Goal: Information Seeking & Learning: Find specific fact

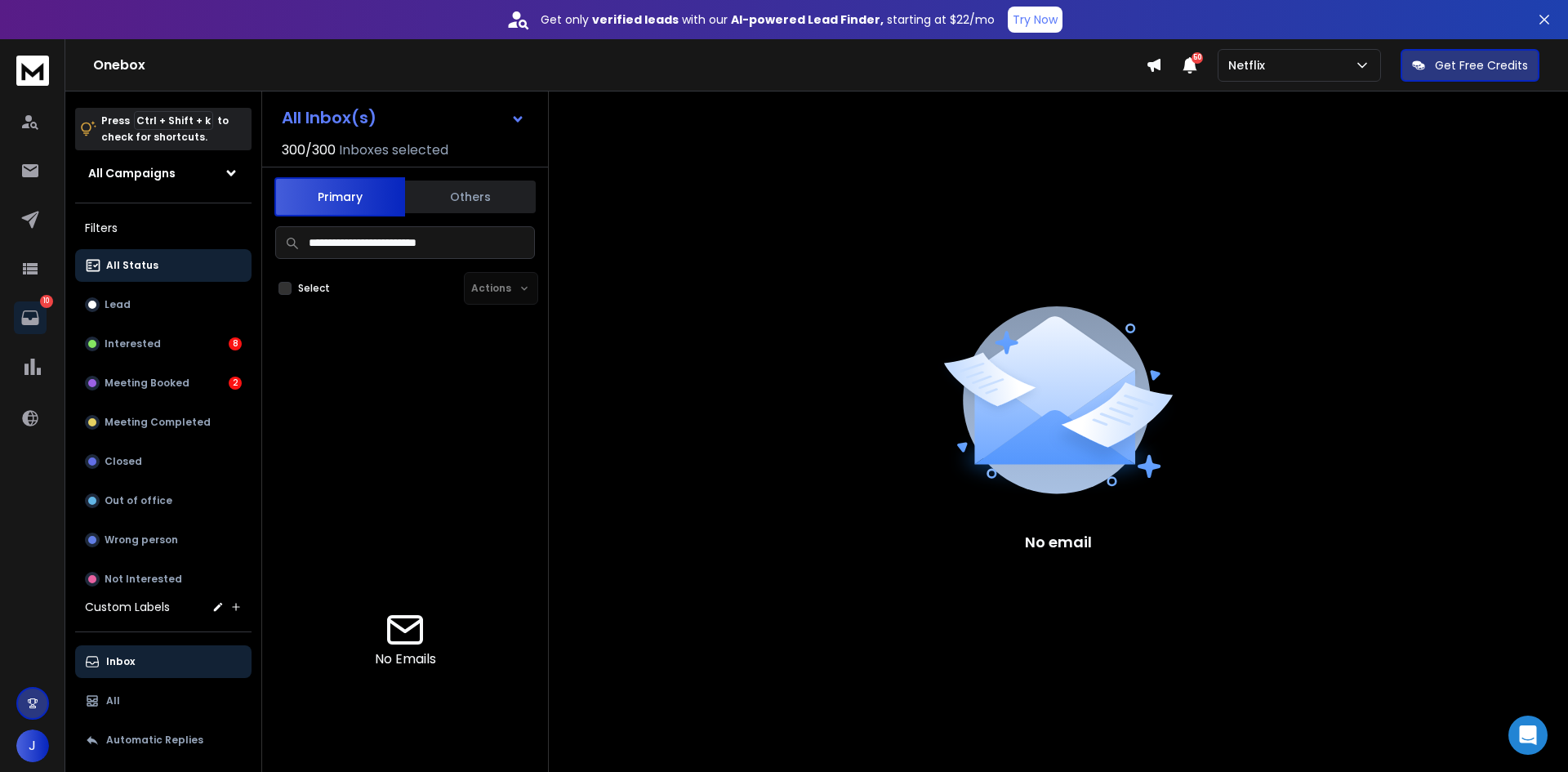
drag, startPoint x: 478, startPoint y: 248, endPoint x: 469, endPoint y: 248, distance: 9.0
click at [469, 248] on input "**********" at bounding box center [404, 243] width 260 height 33
drag, startPoint x: 499, startPoint y: 249, endPoint x: 346, endPoint y: 229, distance: 154.3
click at [346, 229] on input "**********" at bounding box center [404, 243] width 260 height 33
type input "*****"
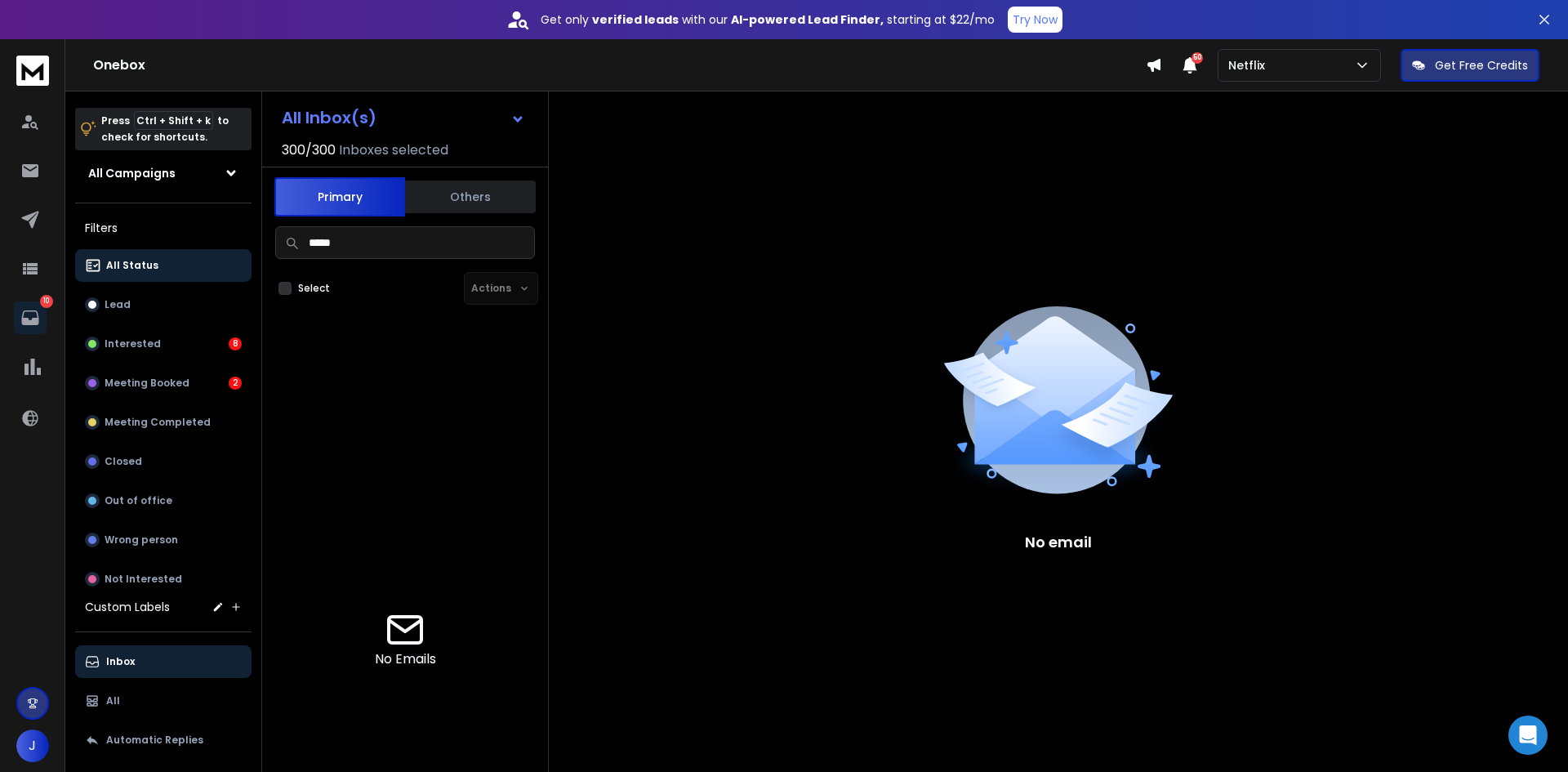
click at [403, 247] on input "*****" at bounding box center [404, 243] width 260 height 33
click at [1282, 70] on div "Netflix" at bounding box center [1300, 65] width 142 height 16
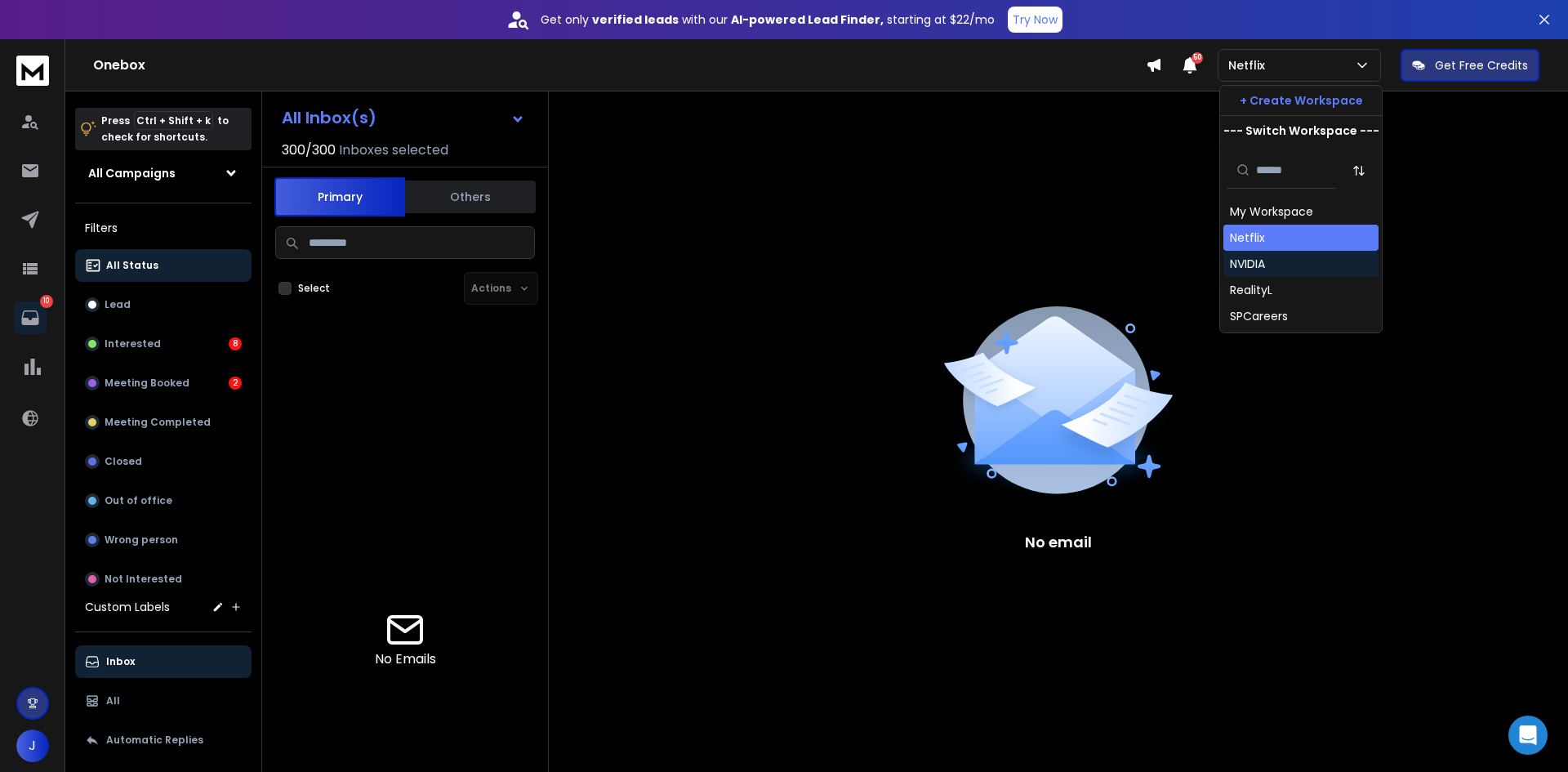
click at [1257, 262] on div "NVIDIA" at bounding box center [1248, 263] width 36 height 16
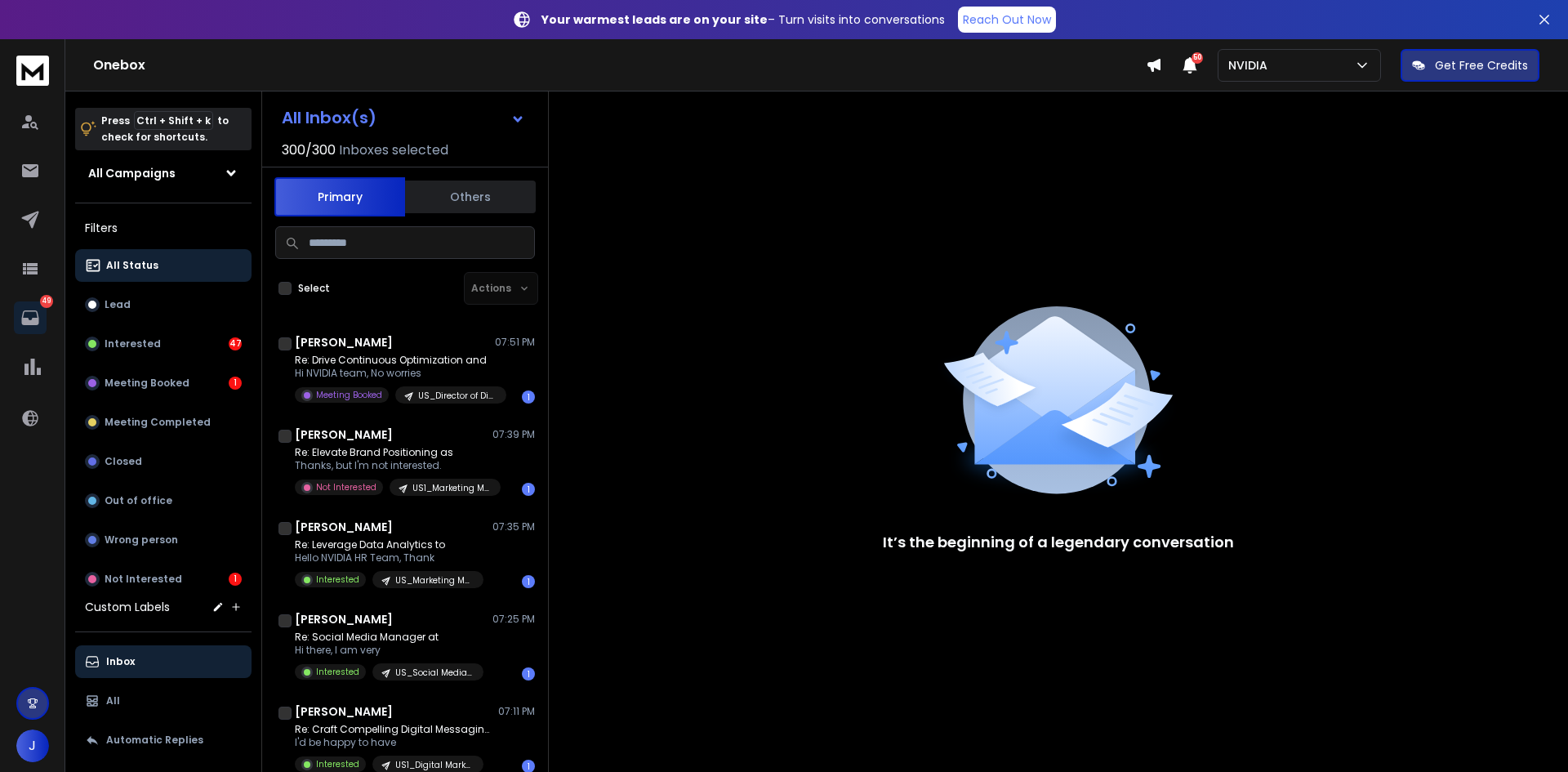
click at [382, 254] on input at bounding box center [404, 243] width 260 height 33
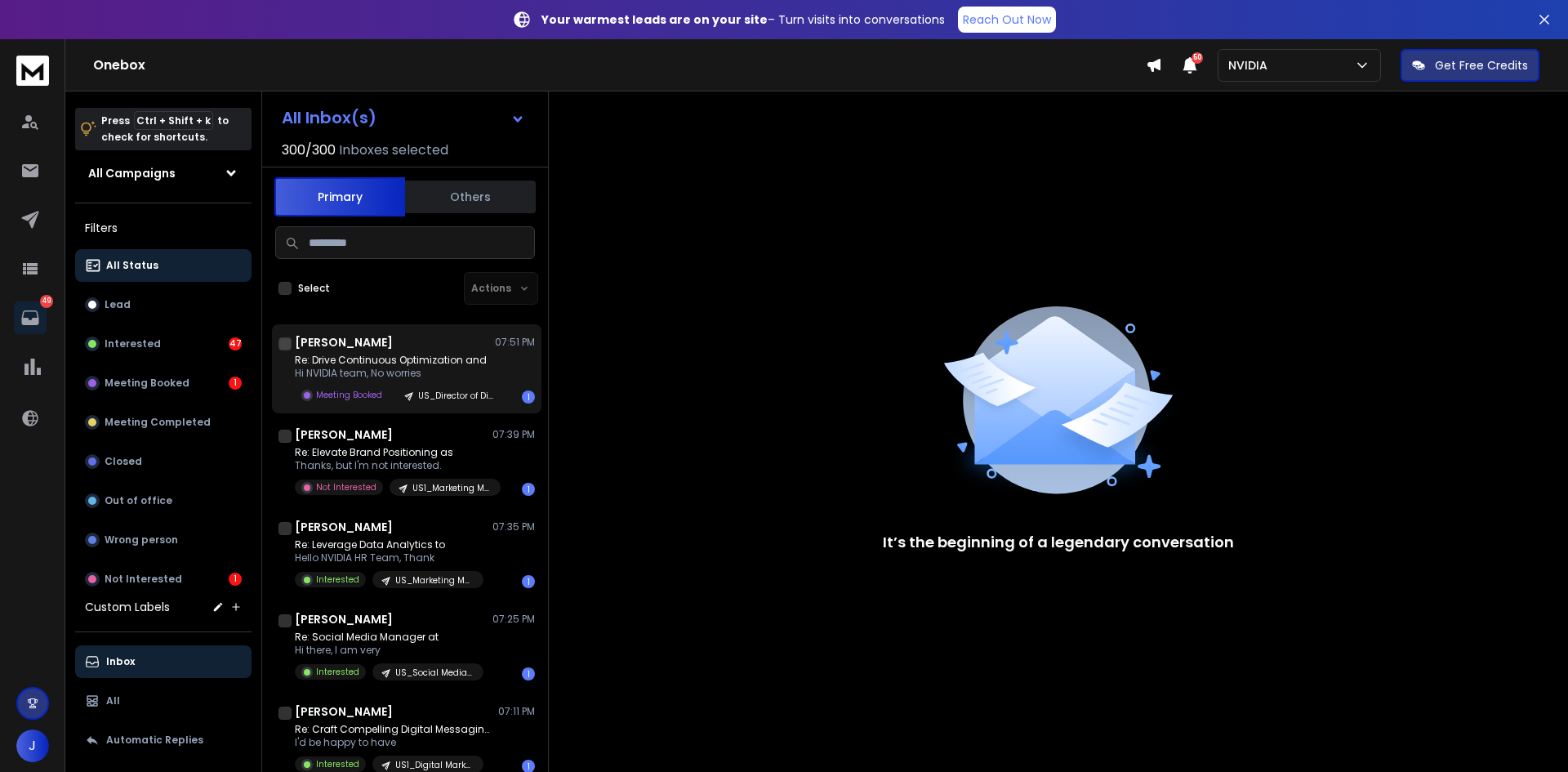
click at [432, 358] on p "Re: Drive Continuous Optimization and" at bounding box center [393, 359] width 196 height 13
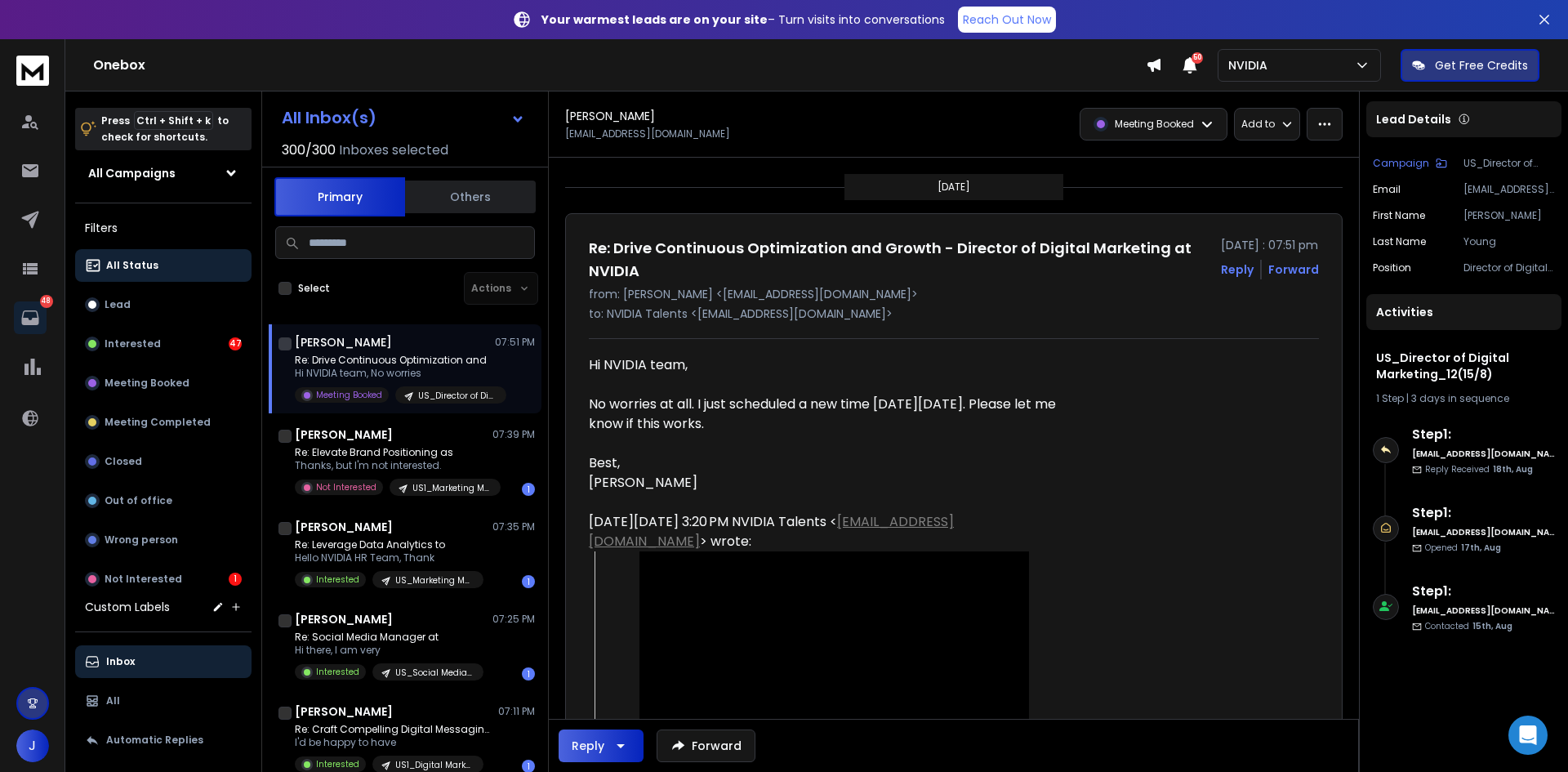
click at [419, 234] on input at bounding box center [404, 243] width 260 height 33
paste input "**********"
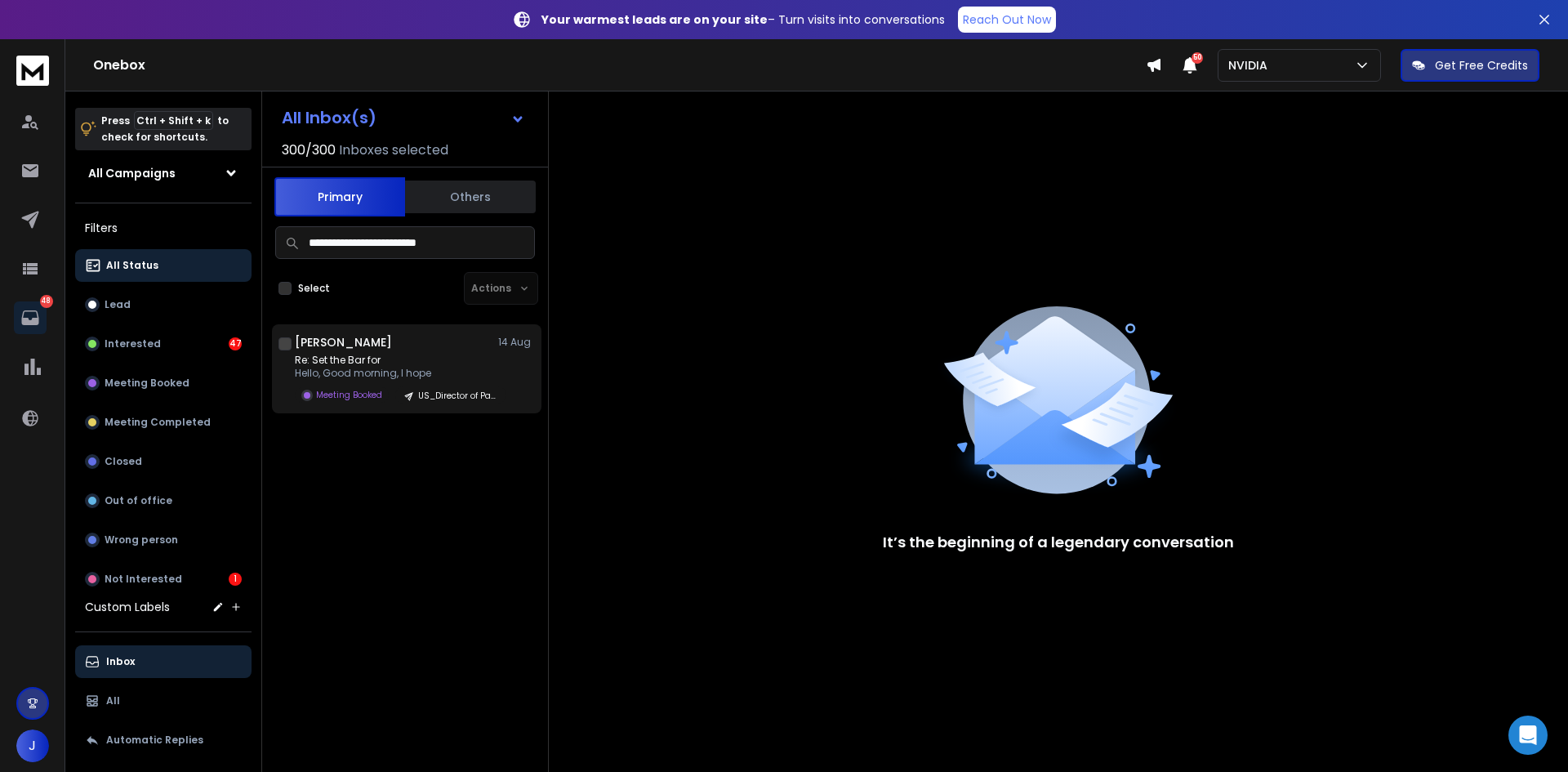
type input "**********"
click at [396, 354] on p "Re: Set the Bar for" at bounding box center [393, 359] width 196 height 13
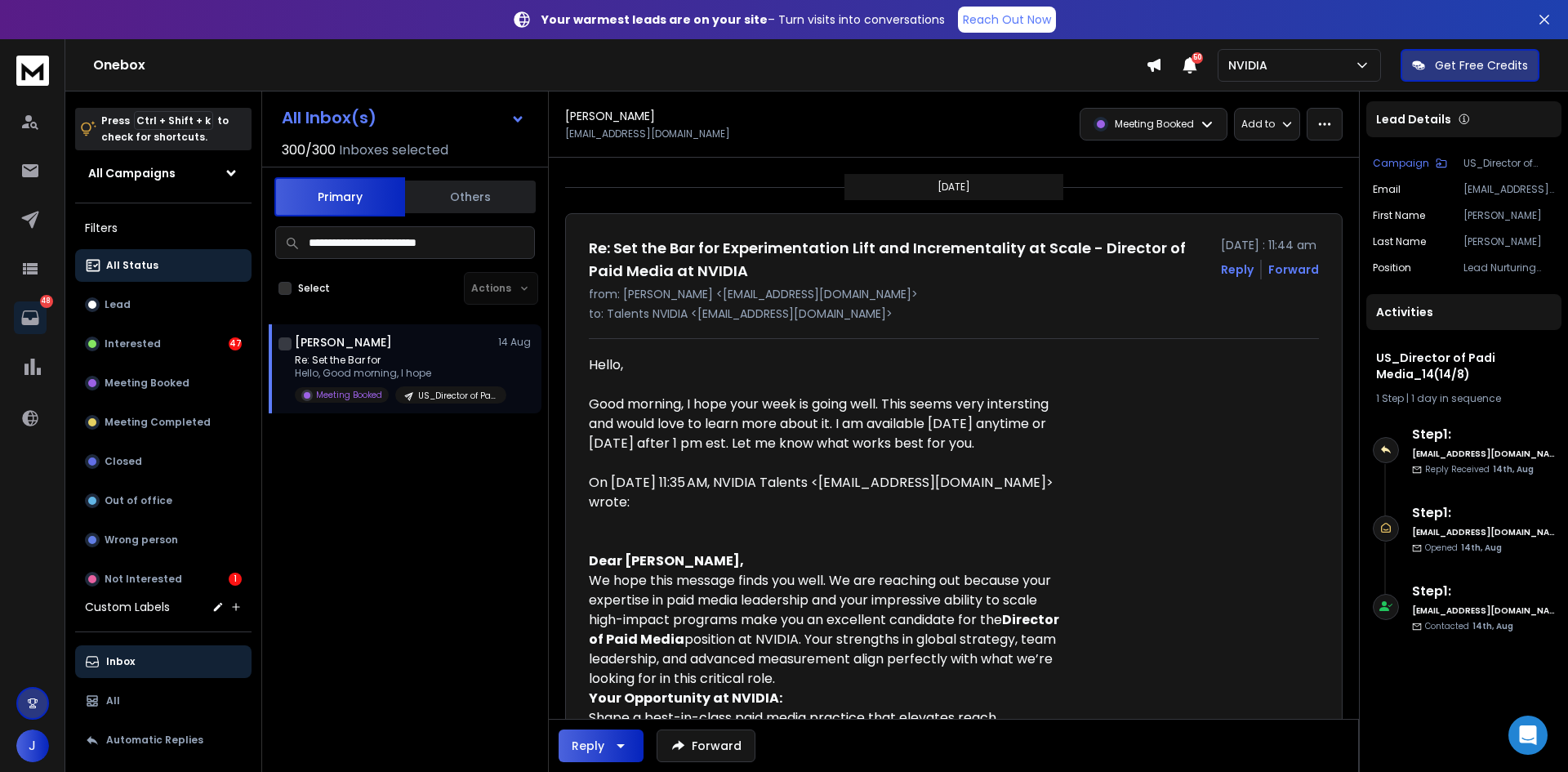
click at [952, 310] on p "to: Talents NVIDIA <talents@workforceinnovationhubnvidia.com>" at bounding box center [953, 313] width 730 height 16
click at [1270, 55] on button "NVIDIA" at bounding box center [1299, 65] width 163 height 33
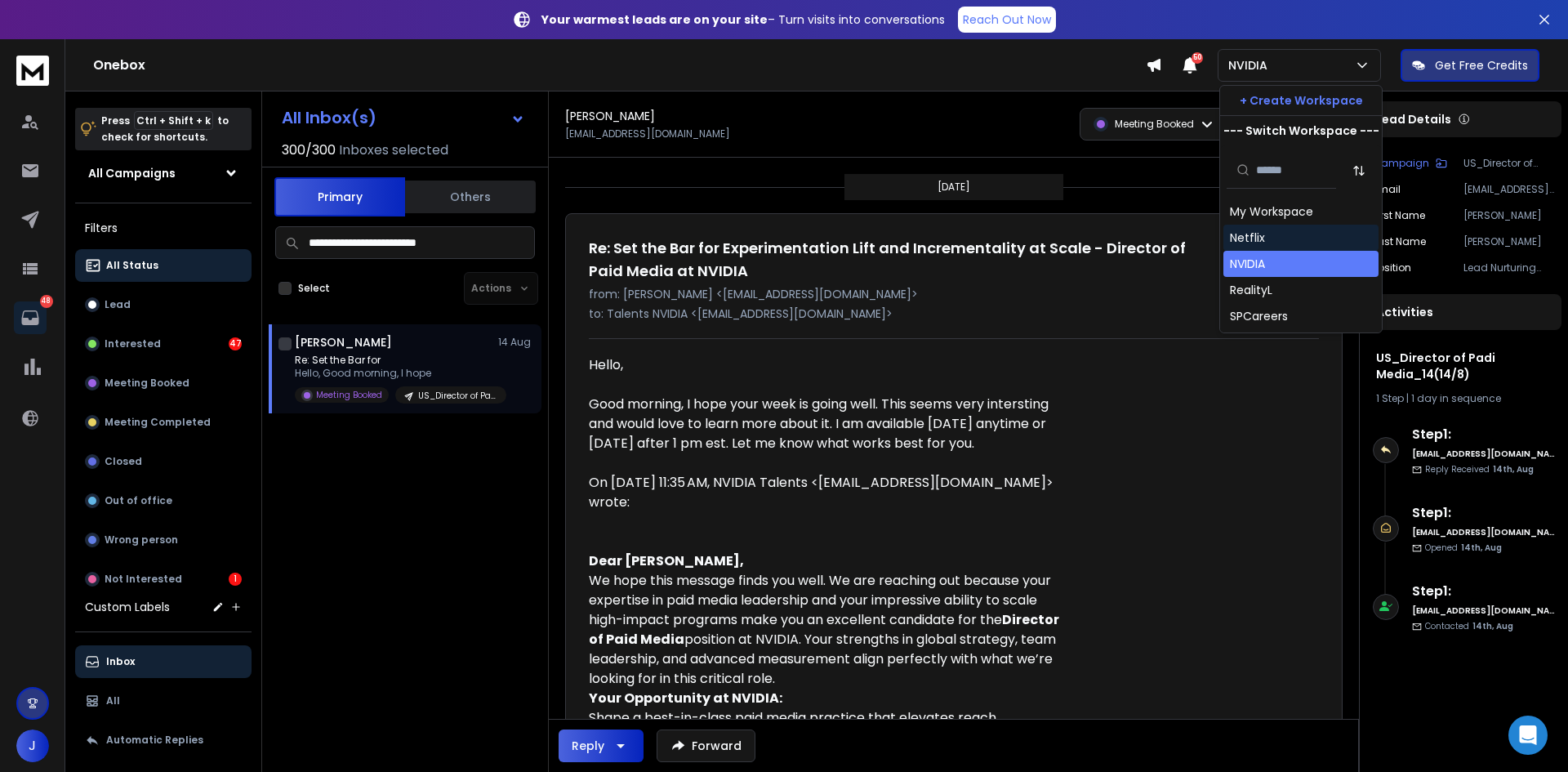
click at [1257, 233] on div "Netflix" at bounding box center [1248, 237] width 36 height 16
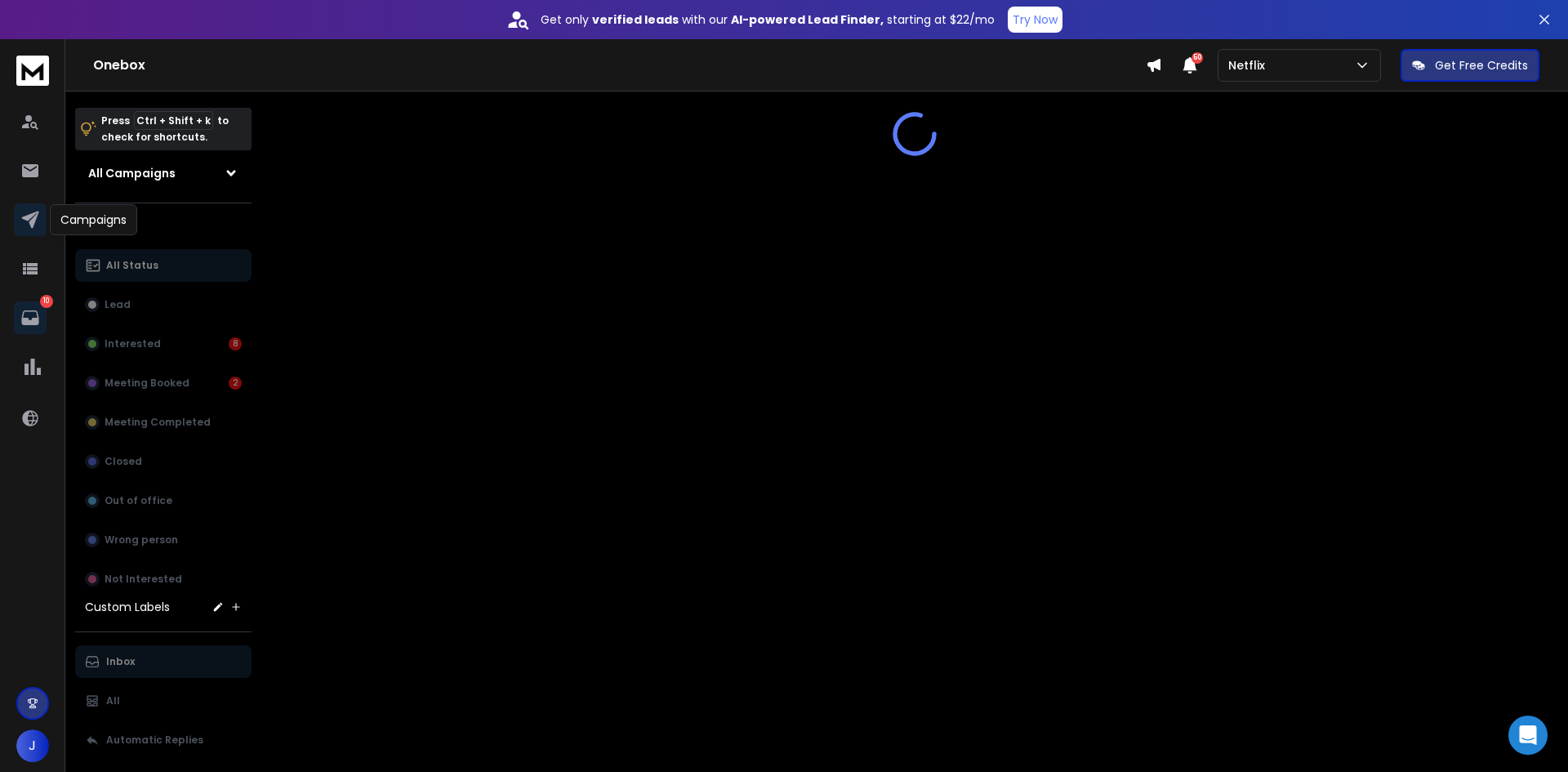
click at [29, 218] on icon at bounding box center [30, 219] width 17 height 17
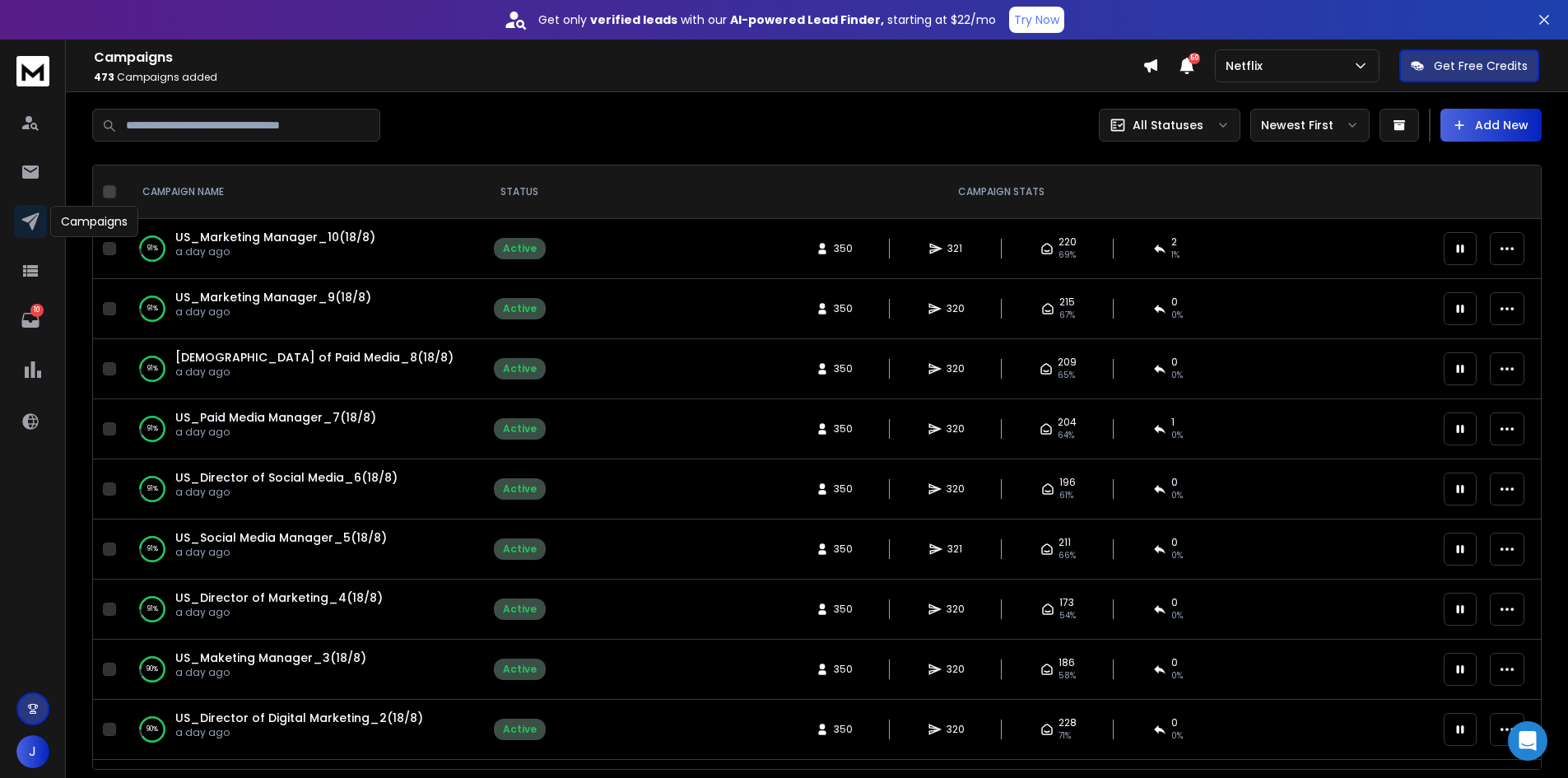
click at [569, 166] on th "CAMPAIGN STATS" at bounding box center [1000, 192] width 865 height 54
click at [662, 137] on div at bounding box center [454, 124] width 725 height 33
click at [1300, 61] on div "Netflix" at bounding box center [1297, 66] width 143 height 16
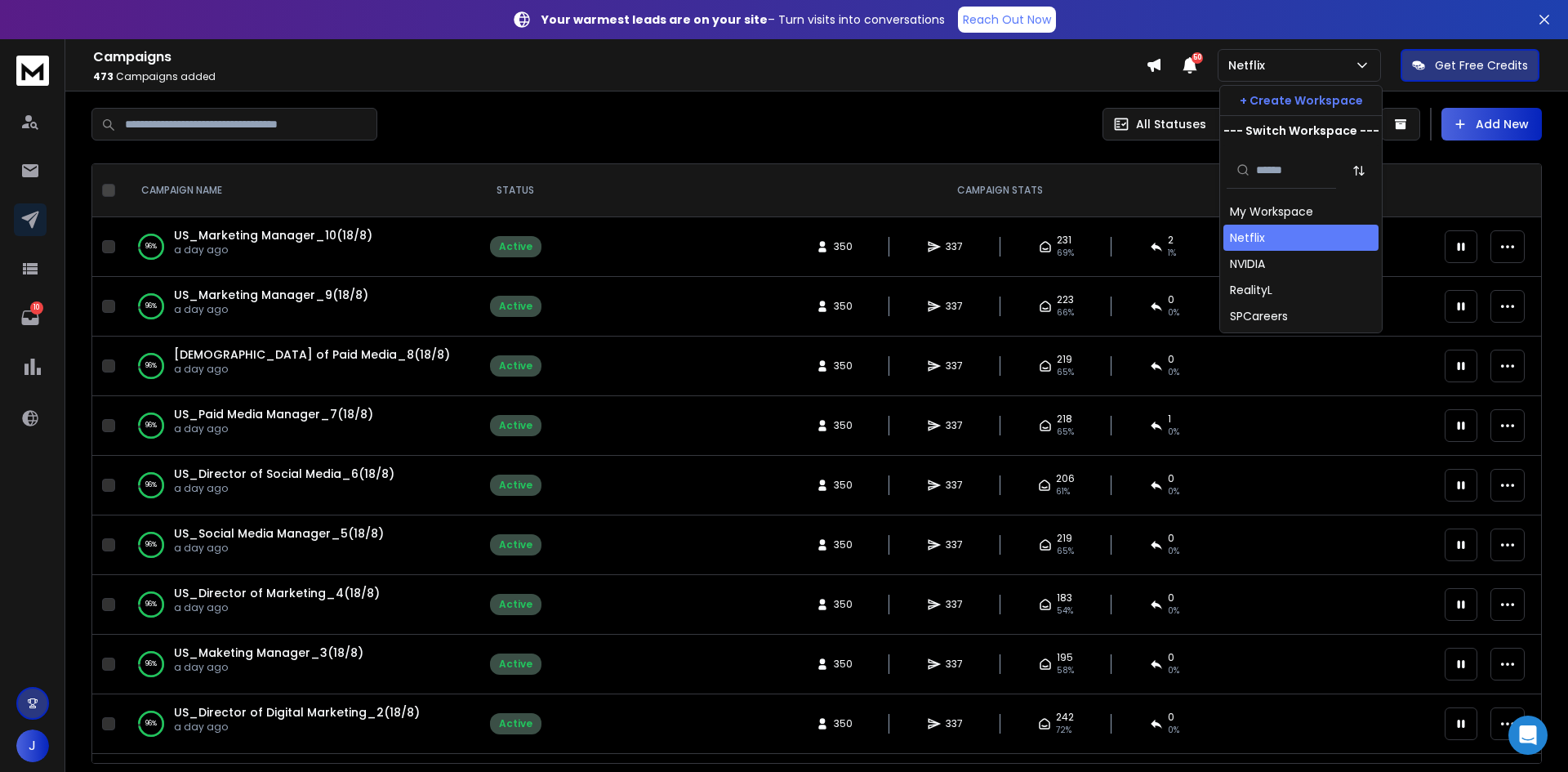
click at [1255, 251] on div "NVIDIA" at bounding box center [1302, 264] width 156 height 26
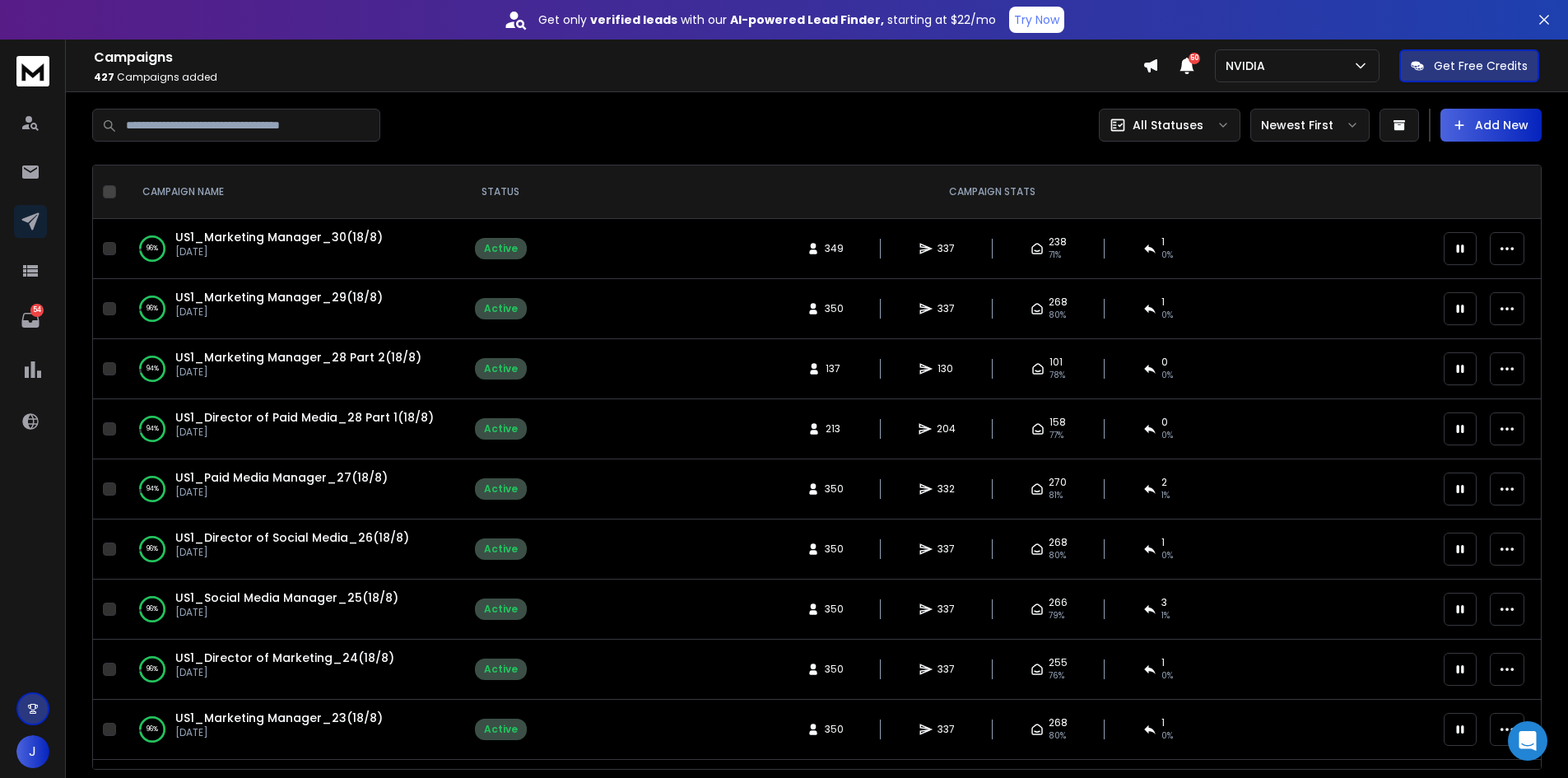
click at [847, 141] on div "Campaigns 427 Campaigns Added All Statuses Newest First Add New" at bounding box center [1179, 124] width 725 height 33
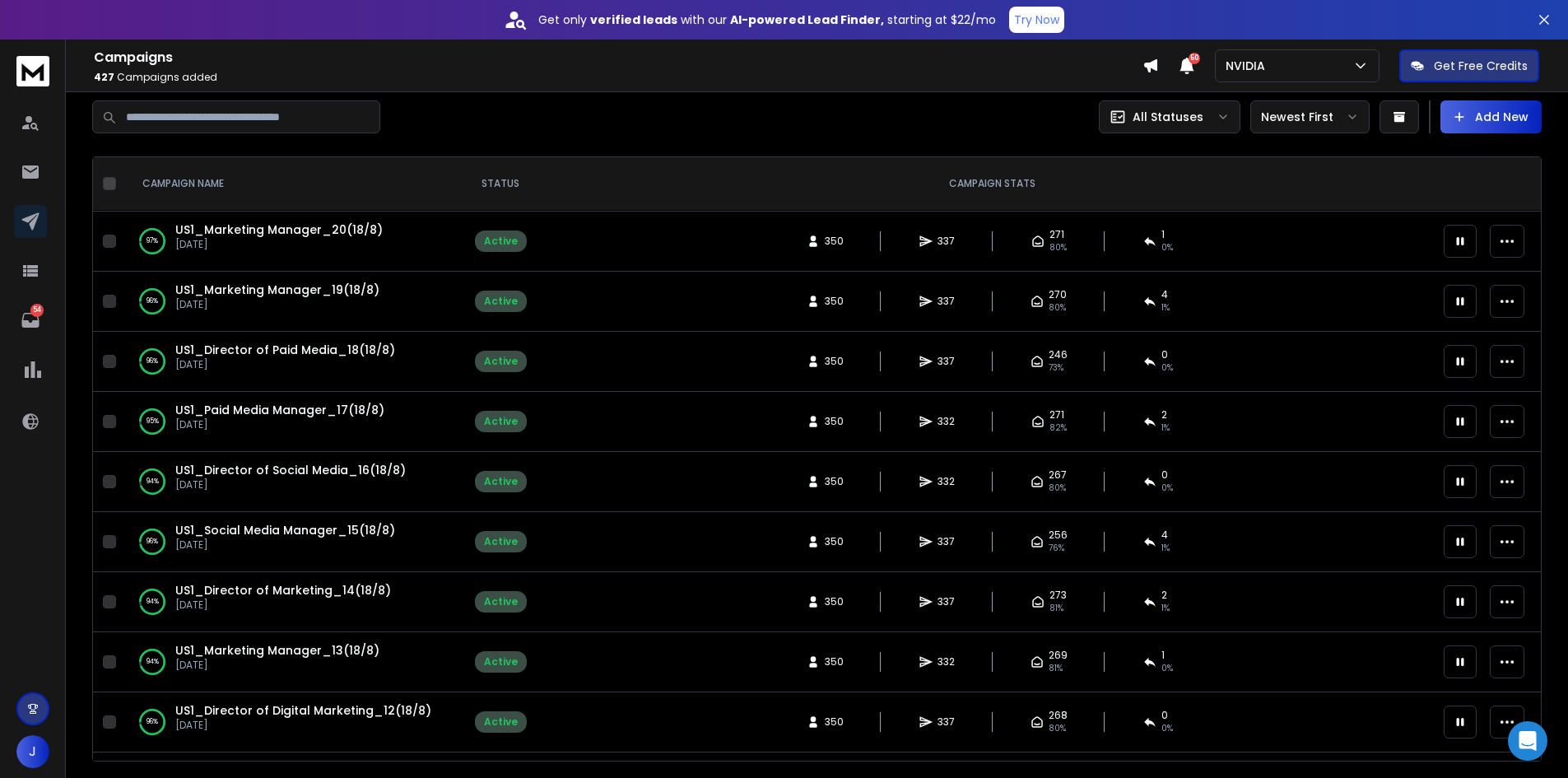
scroll to position [659, 0]
click at [26, 325] on icon at bounding box center [30, 320] width 17 height 14
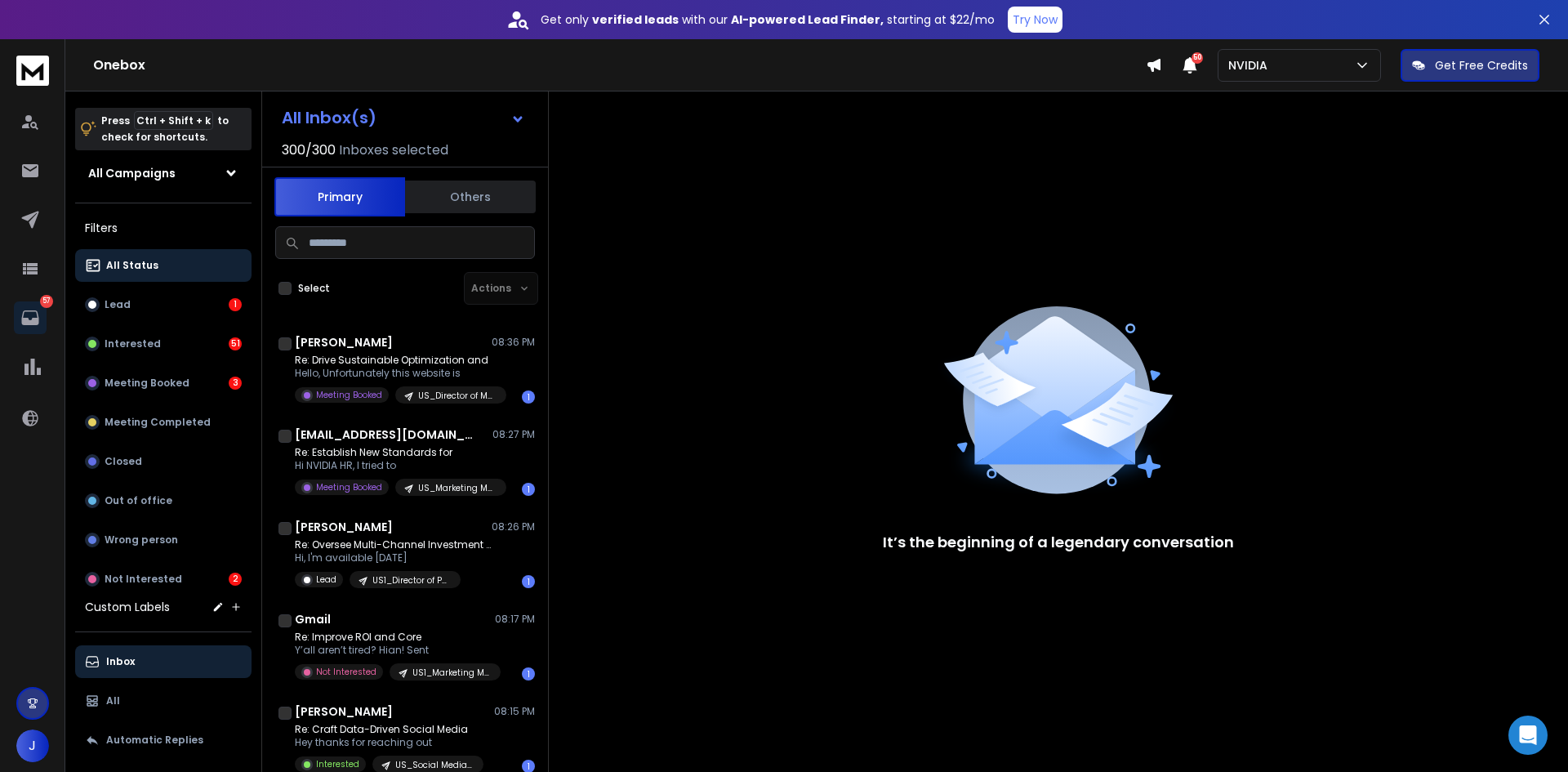
click at [422, 240] on input at bounding box center [404, 243] width 260 height 33
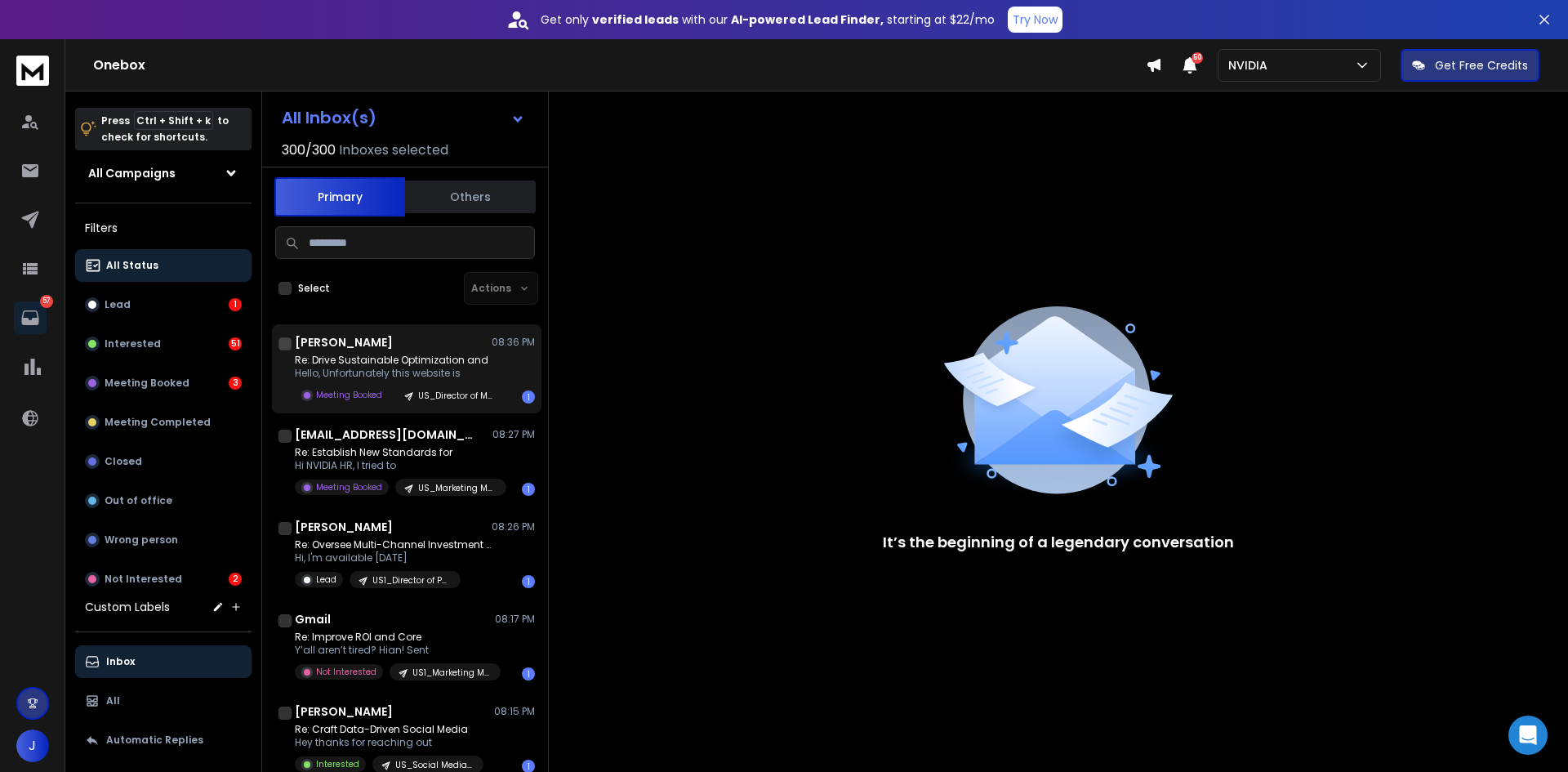
click at [455, 360] on p "Re: Drive Sustainable Optimization and" at bounding box center [393, 359] width 196 height 13
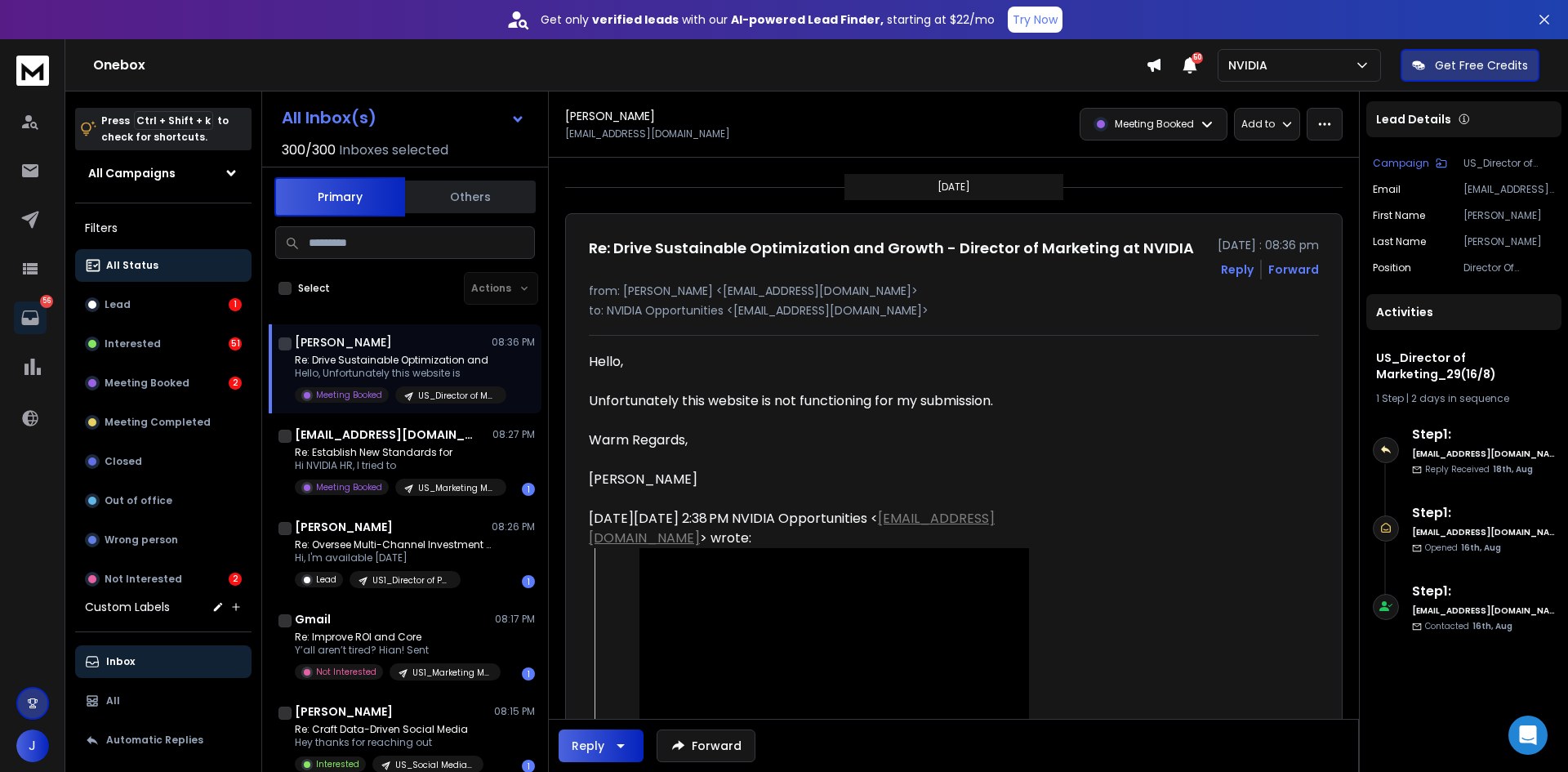
click at [916, 370] on div "Hello, Unfortunately this website is not functioning for my submission. Warm Re…" at bounding box center [827, 420] width 477 height 137
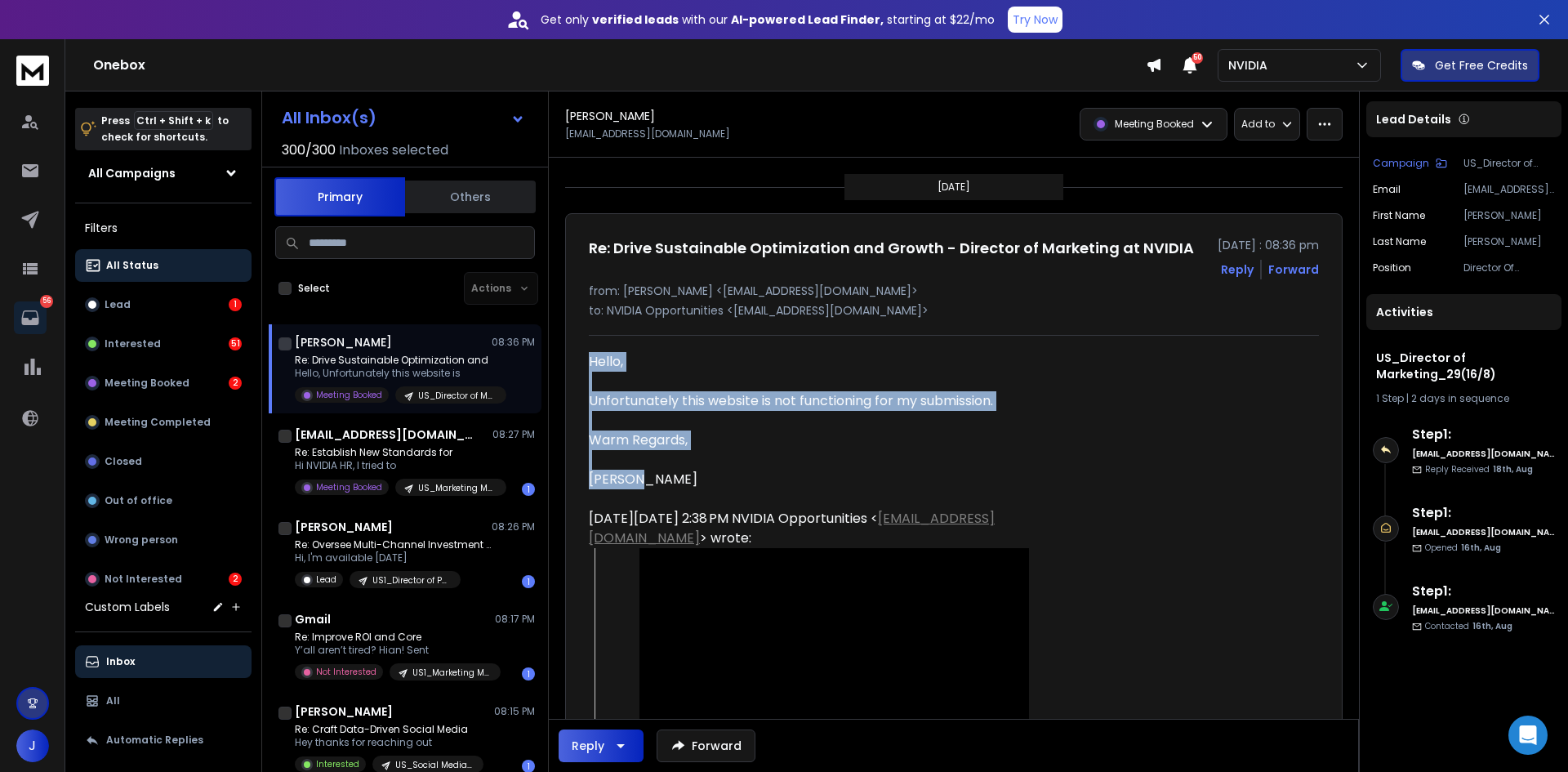
drag, startPoint x: 651, startPoint y: 490, endPoint x: 584, endPoint y: 358, distance: 148.0
copy div "Hello, Unfortunately this website is not functioning for my submission. Warm Re…"
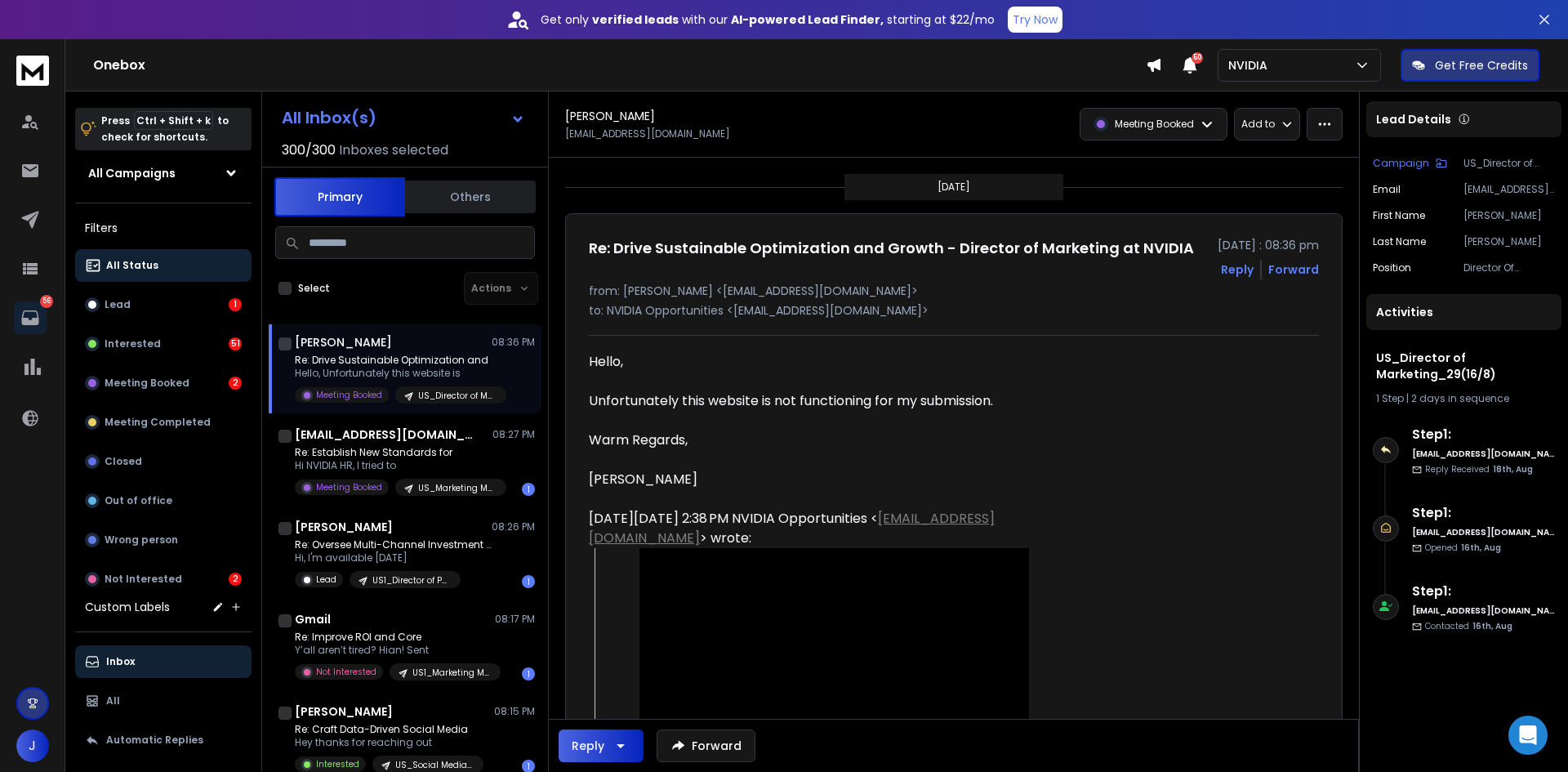
click at [853, 287] on p "from: Shannan Bieler <sbieler2253@gmail.com>" at bounding box center [953, 290] width 730 height 16
copy p "nextopportunity@talentmobilitysolutionsnvidia.com"
drag, startPoint x: 1026, startPoint y: 312, endPoint x: 733, endPoint y: 307, distance: 293.0
click at [733, 307] on p "to: NVIDIA Opportunities <nextopportunity@talentmobilitysolutionsnvidia.com>" at bounding box center [953, 309] width 730 height 16
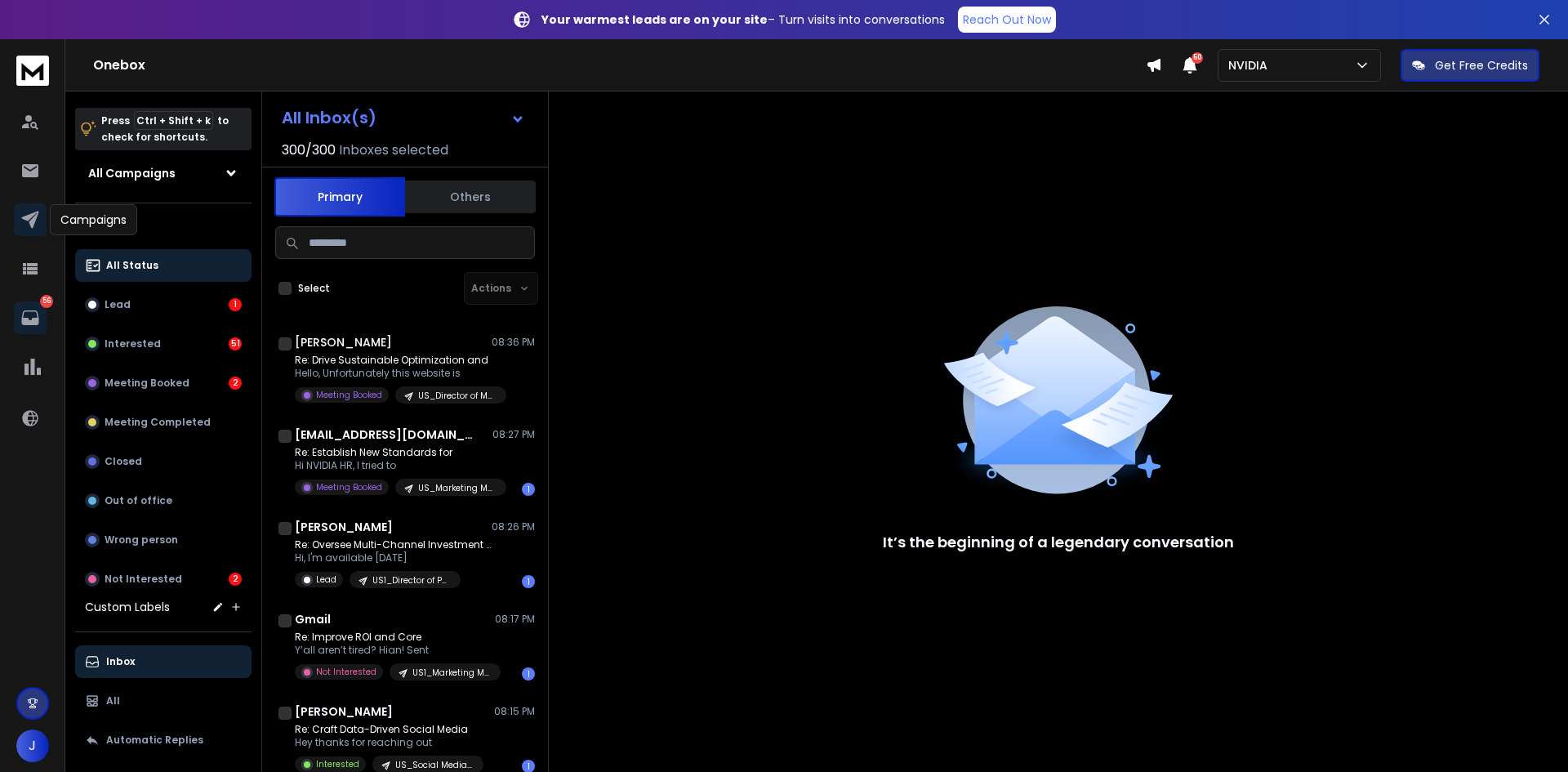
click at [22, 217] on icon at bounding box center [30, 219] width 17 height 17
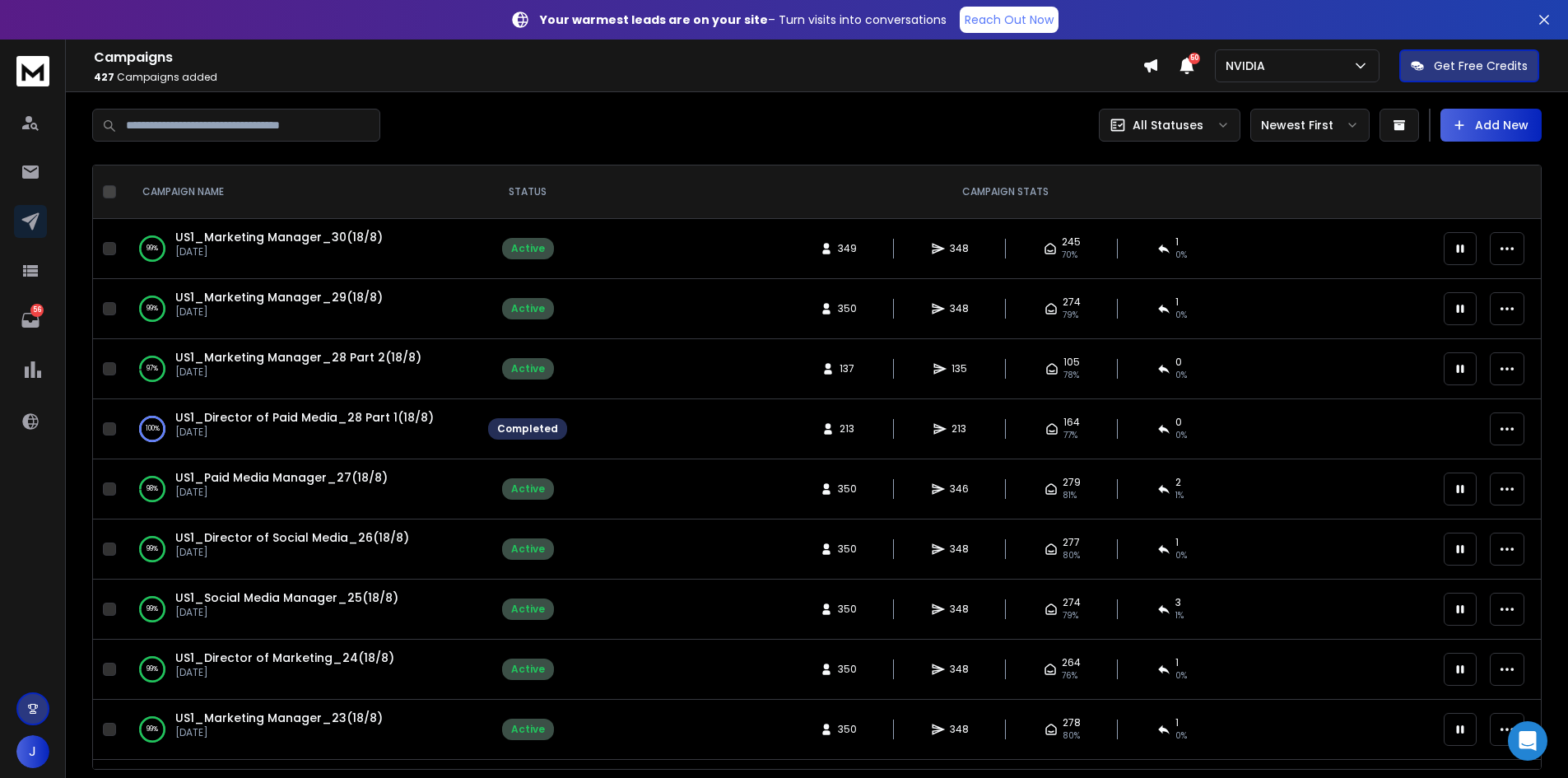
click at [579, 128] on div at bounding box center [454, 124] width 725 height 33
click at [516, 104] on div "Campaigns 427 Campaigns Added All Statuses Newest First Add New CAMPAIGN NAME S…" at bounding box center [816, 439] width 1502 height 694
click at [607, 101] on div "Campaigns 427 Campaigns Added All Statuses Newest First Add New CAMPAIGN NAME S…" at bounding box center [816, 439] width 1502 height 694
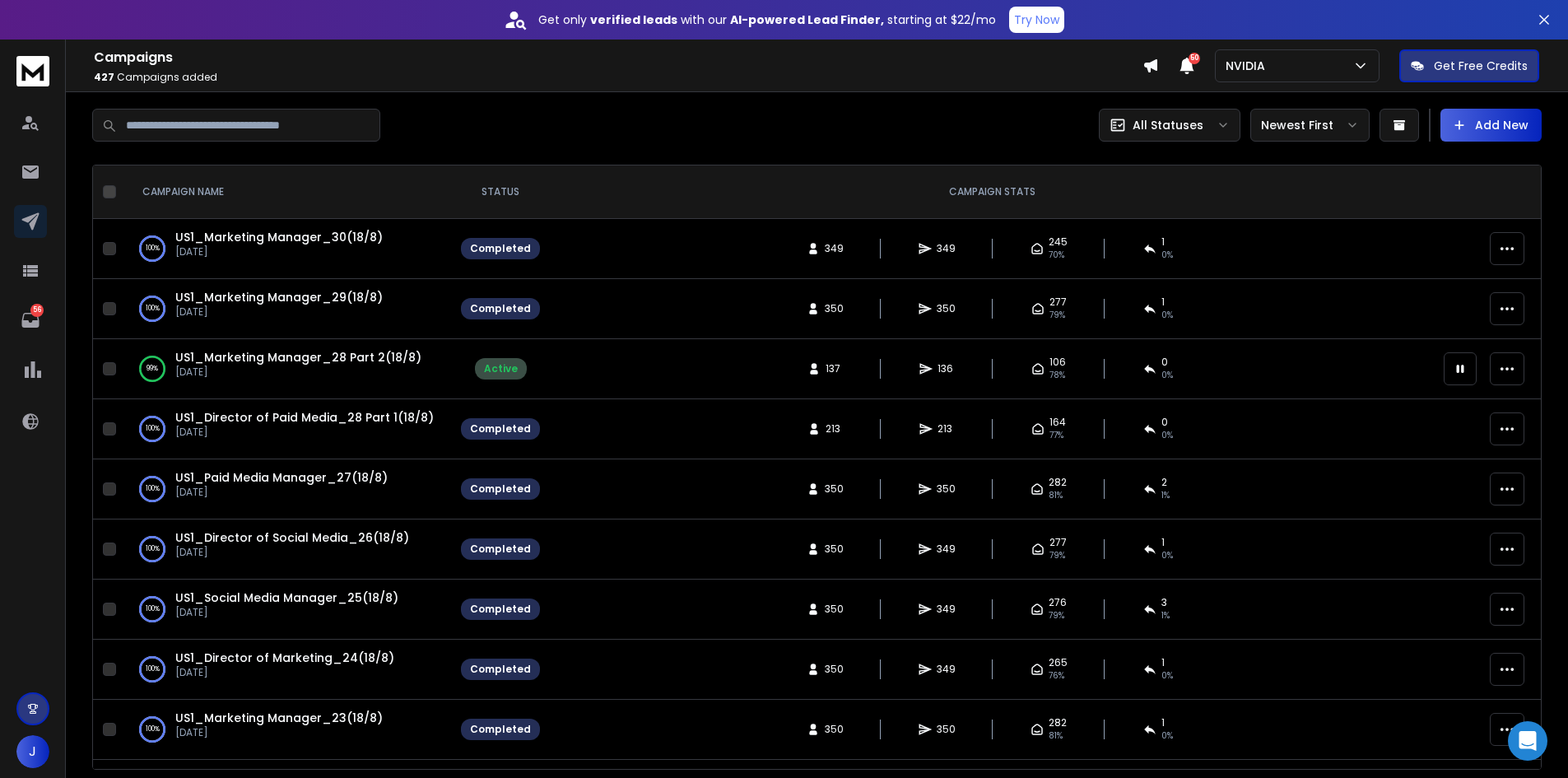
click at [550, 153] on div "Campaigns 427 Campaigns Added All Statuses Newest First Add New CAMPAIGN NAME S…" at bounding box center [816, 439] width 1450 height 661
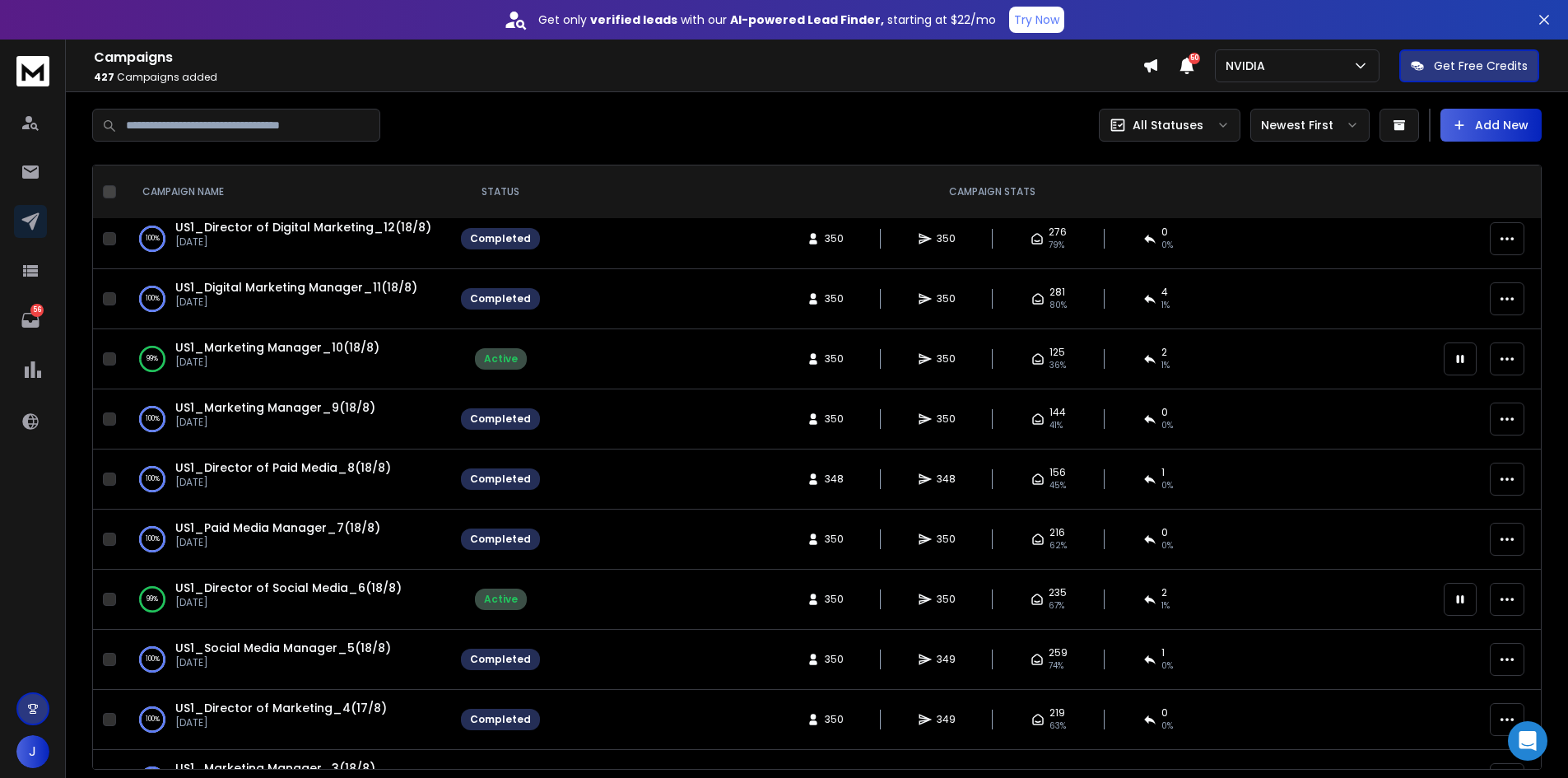
scroll to position [1152, 0]
click at [665, 107] on div "Campaigns 427 Campaigns Added All Statuses Newest First Add New CAMPAIGN NAME S…" at bounding box center [816, 439] width 1502 height 694
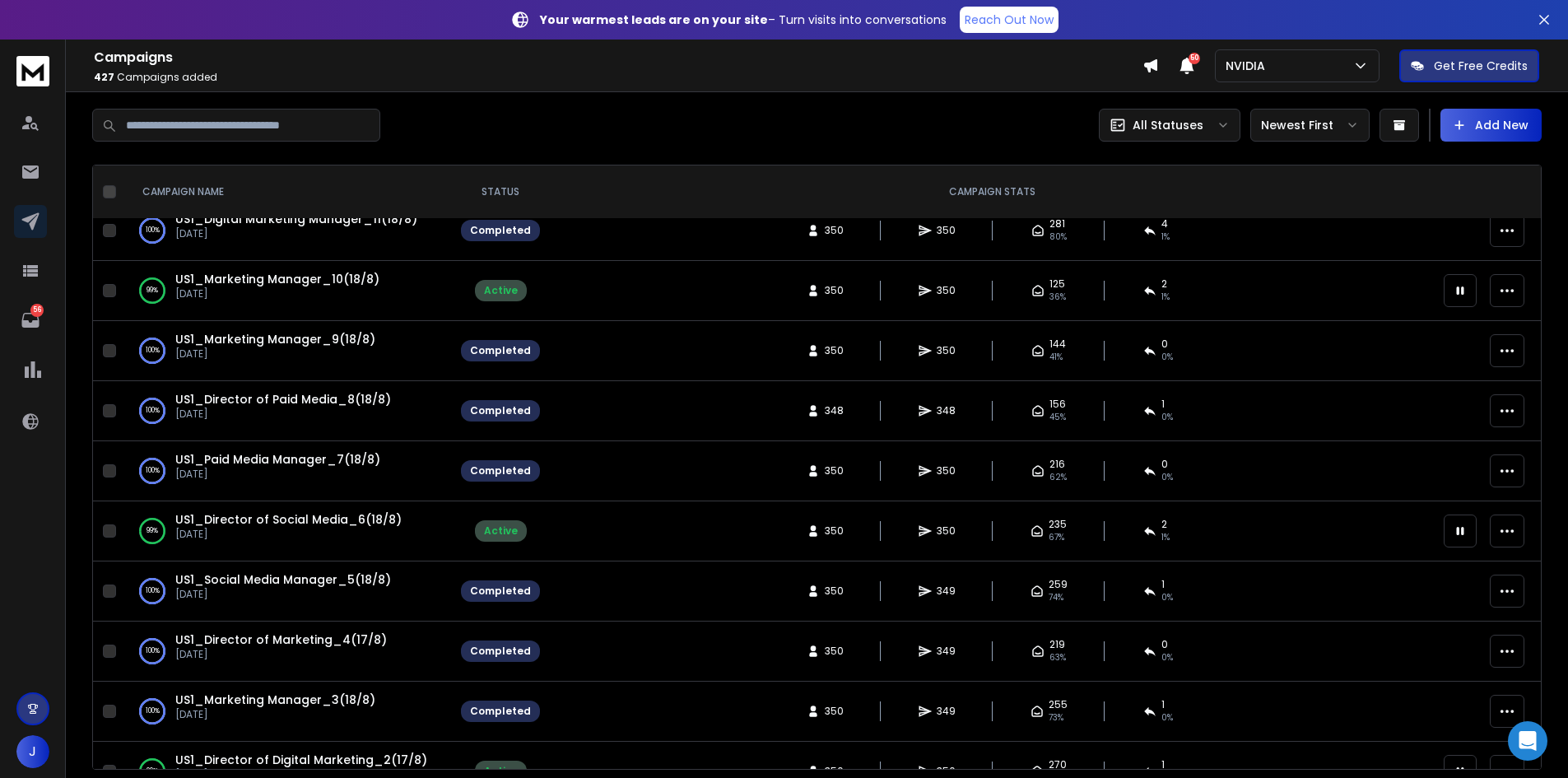
scroll to position [1317, 0]
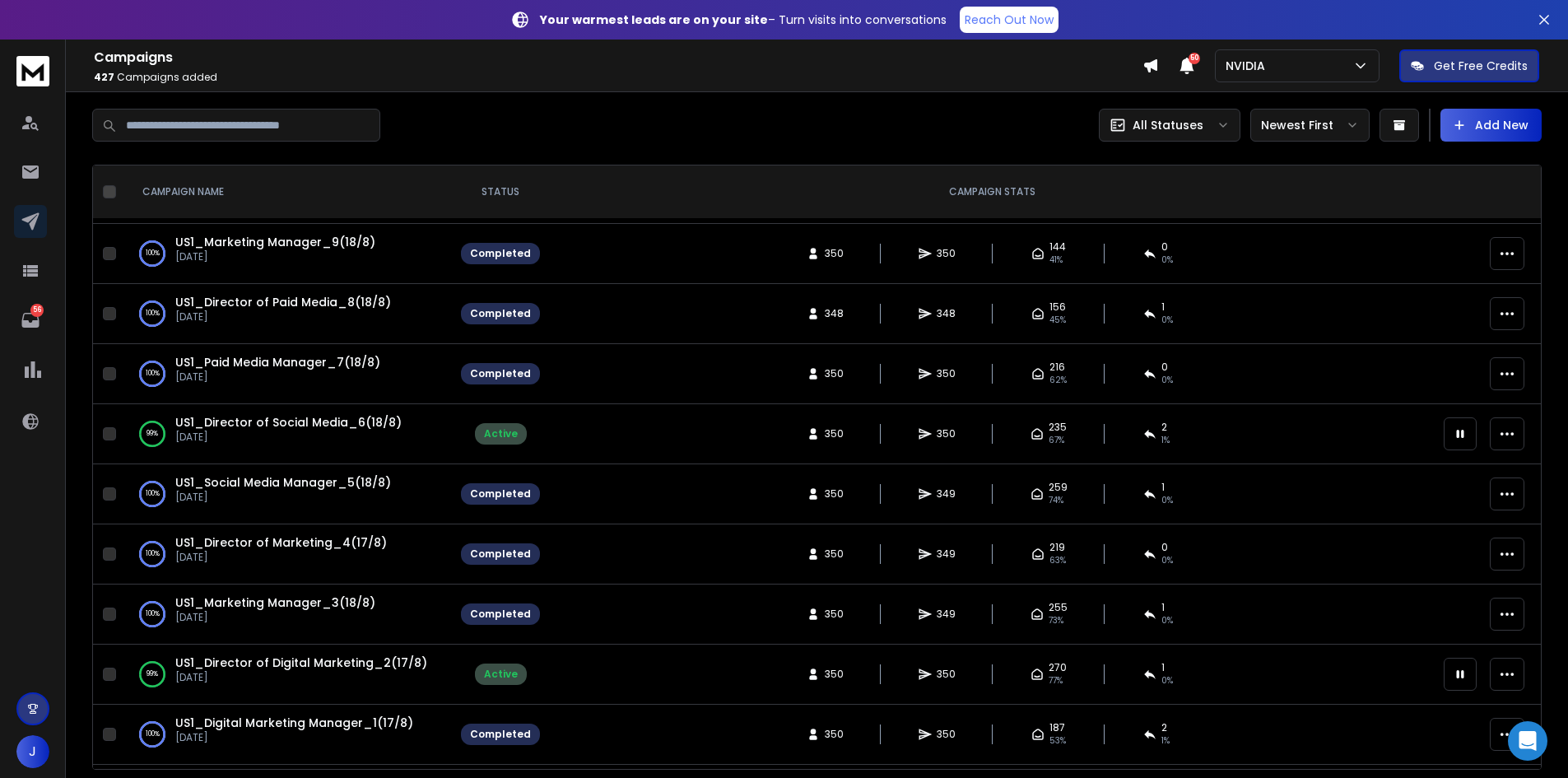
click at [308, 370] on span "US1_Paid Media Manager_7(18/8)" at bounding box center [278, 361] width 205 height 16
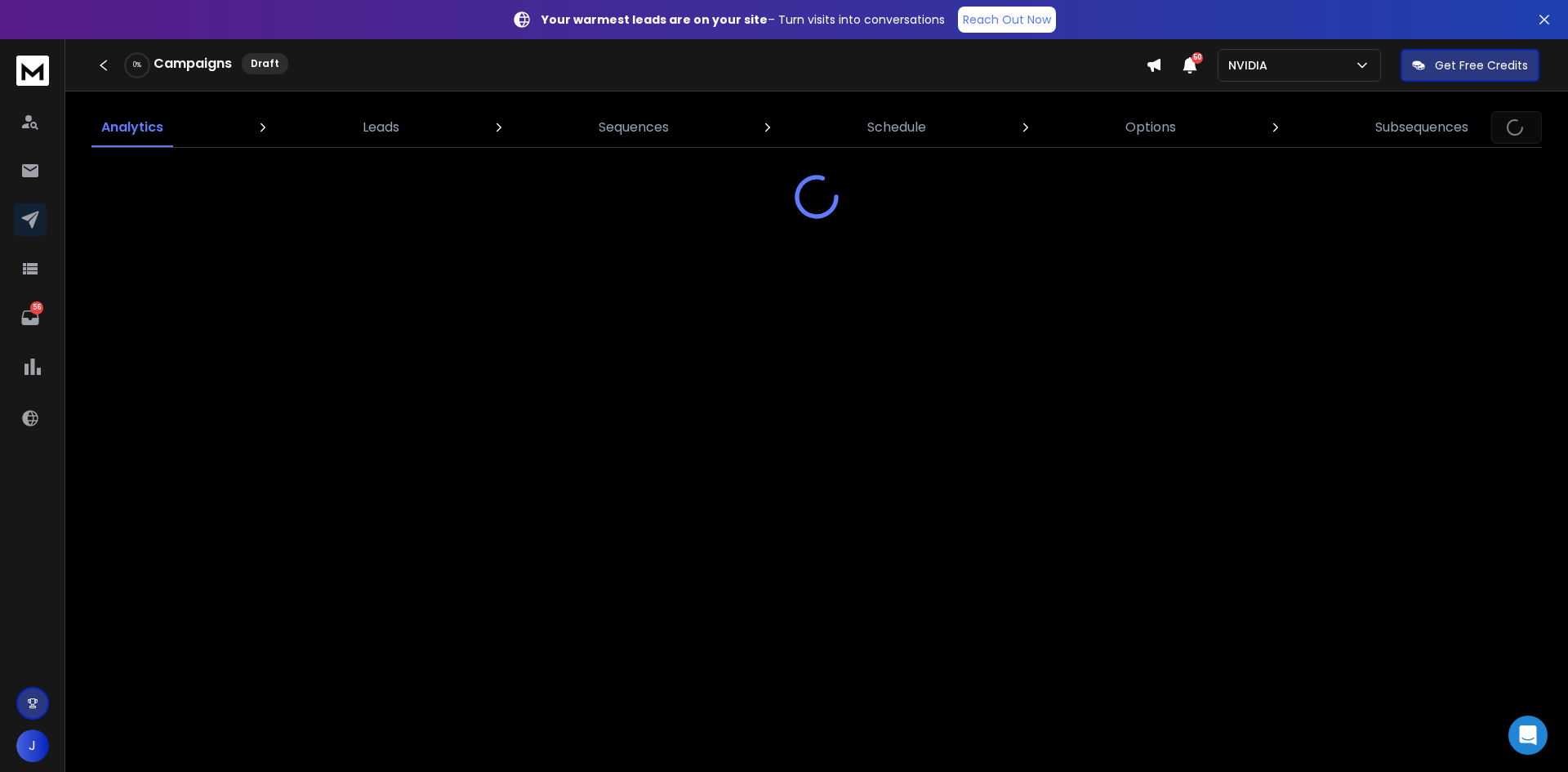
click at [420, 127] on div "Analytics Leads Sequences Schedule Options Subsequences" at bounding box center [785, 127] width 1387 height 39
click at [397, 129] on p "Leads" at bounding box center [381, 127] width 36 height 19
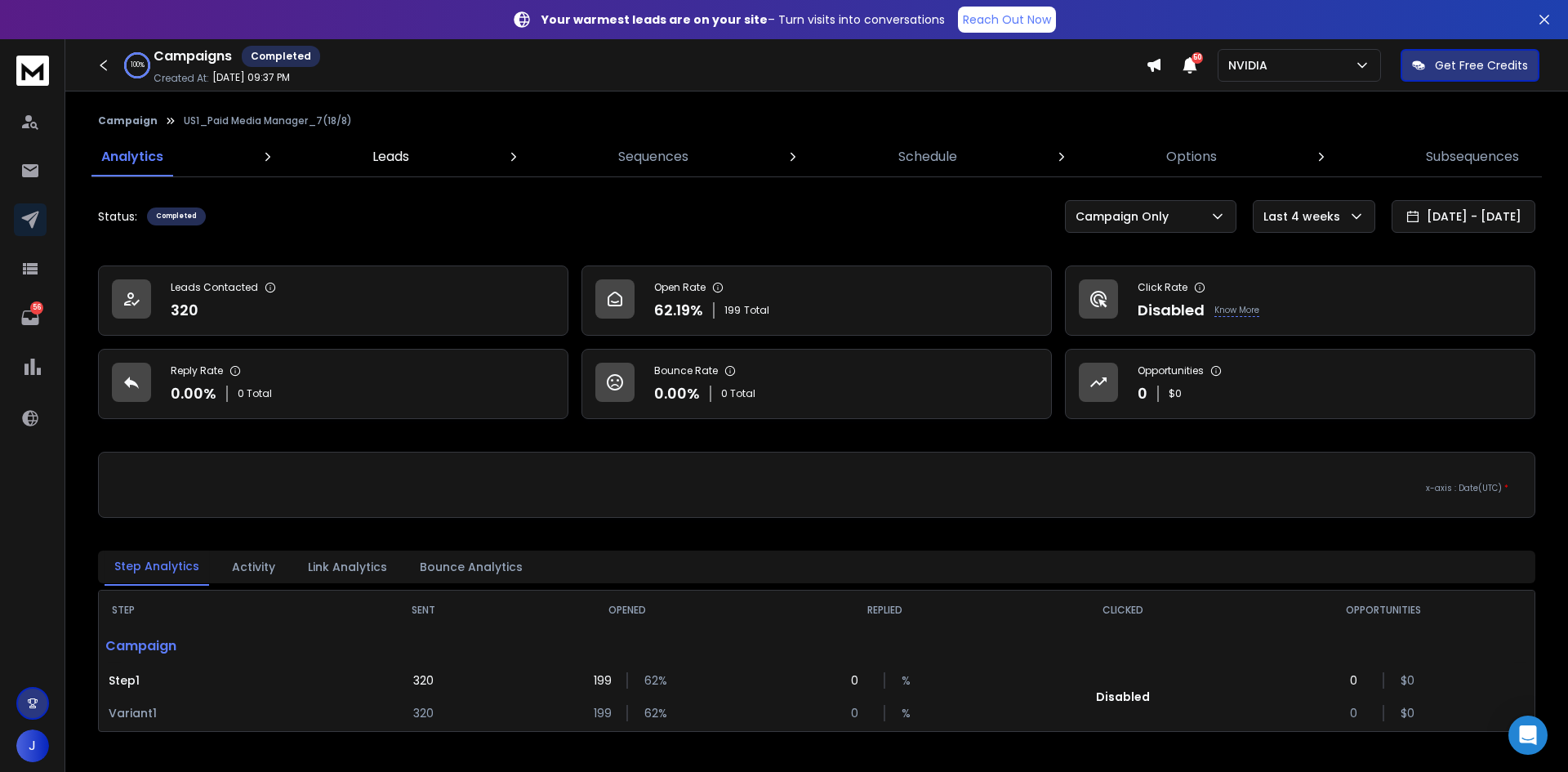
click at [365, 155] on link "Leads" at bounding box center [391, 156] width 57 height 39
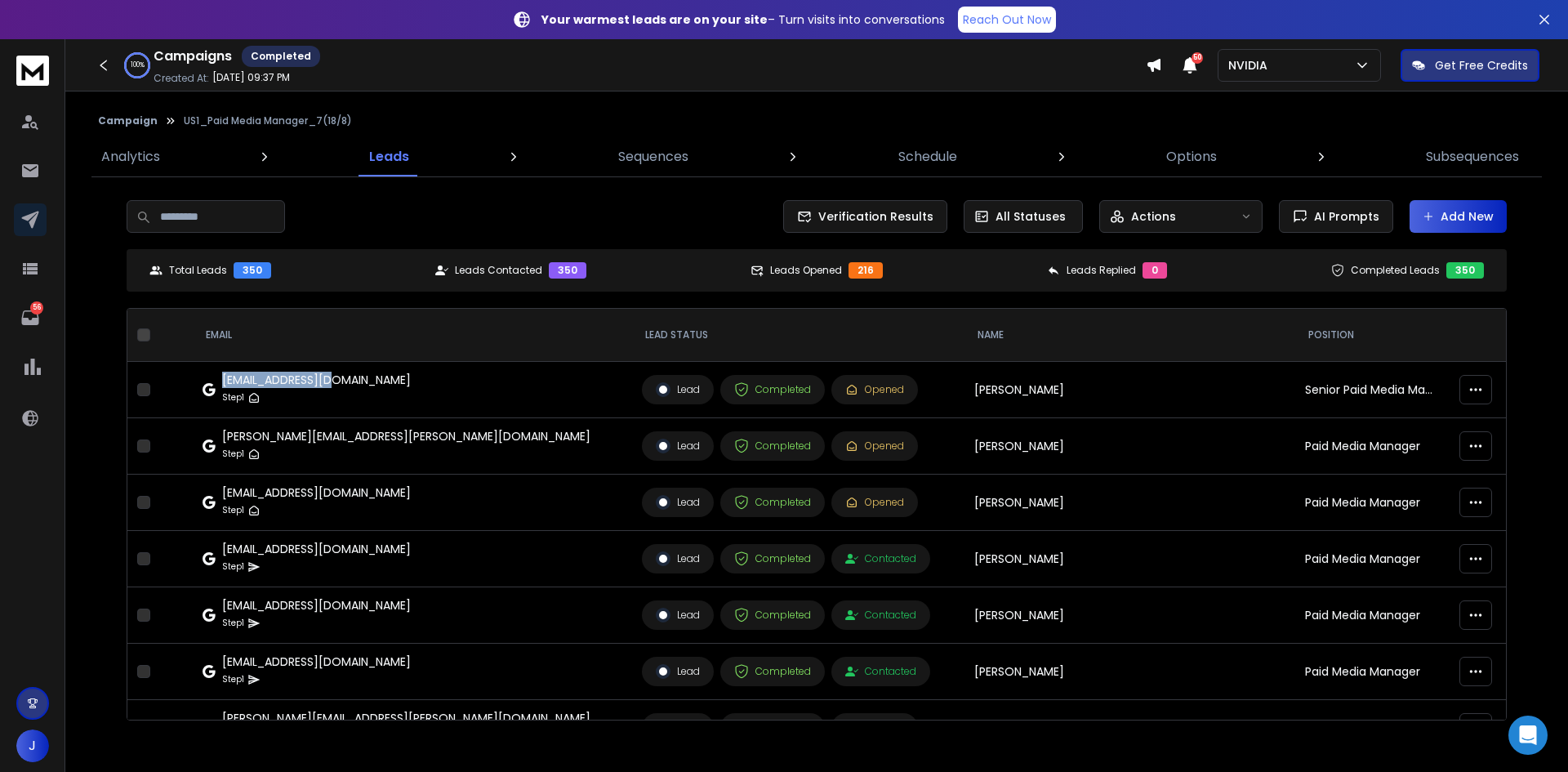
copy div "[EMAIL_ADDRESS][DOMAIN_NAME]"
drag, startPoint x: 321, startPoint y: 378, endPoint x: 226, endPoint y: 381, distance: 95.0
click at [226, 381] on div "[EMAIL_ADDRESS][DOMAIN_NAME] Step 1" at bounding box center [413, 389] width 419 height 36
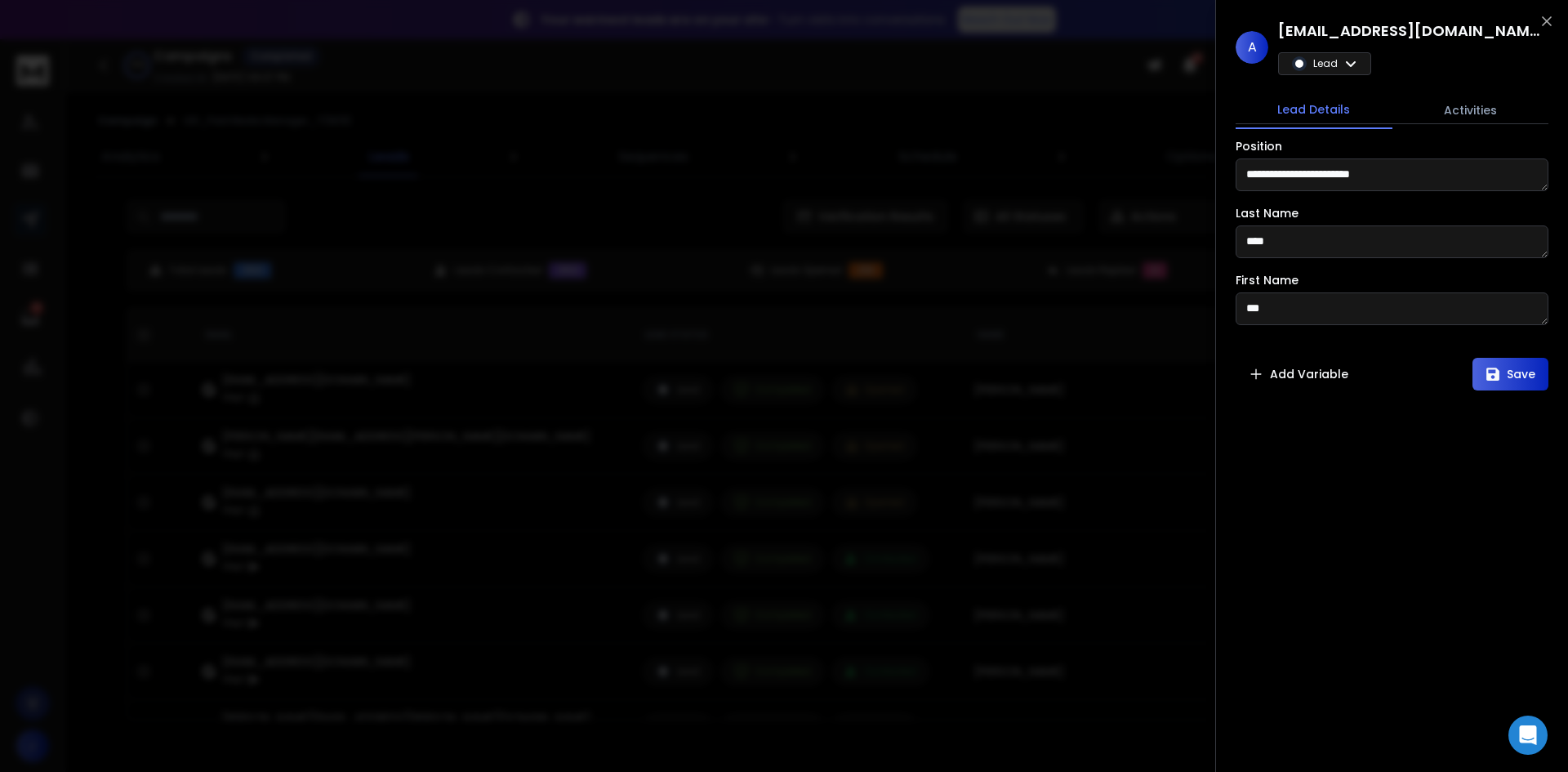
click at [313, 340] on div at bounding box center [784, 386] width 1568 height 772
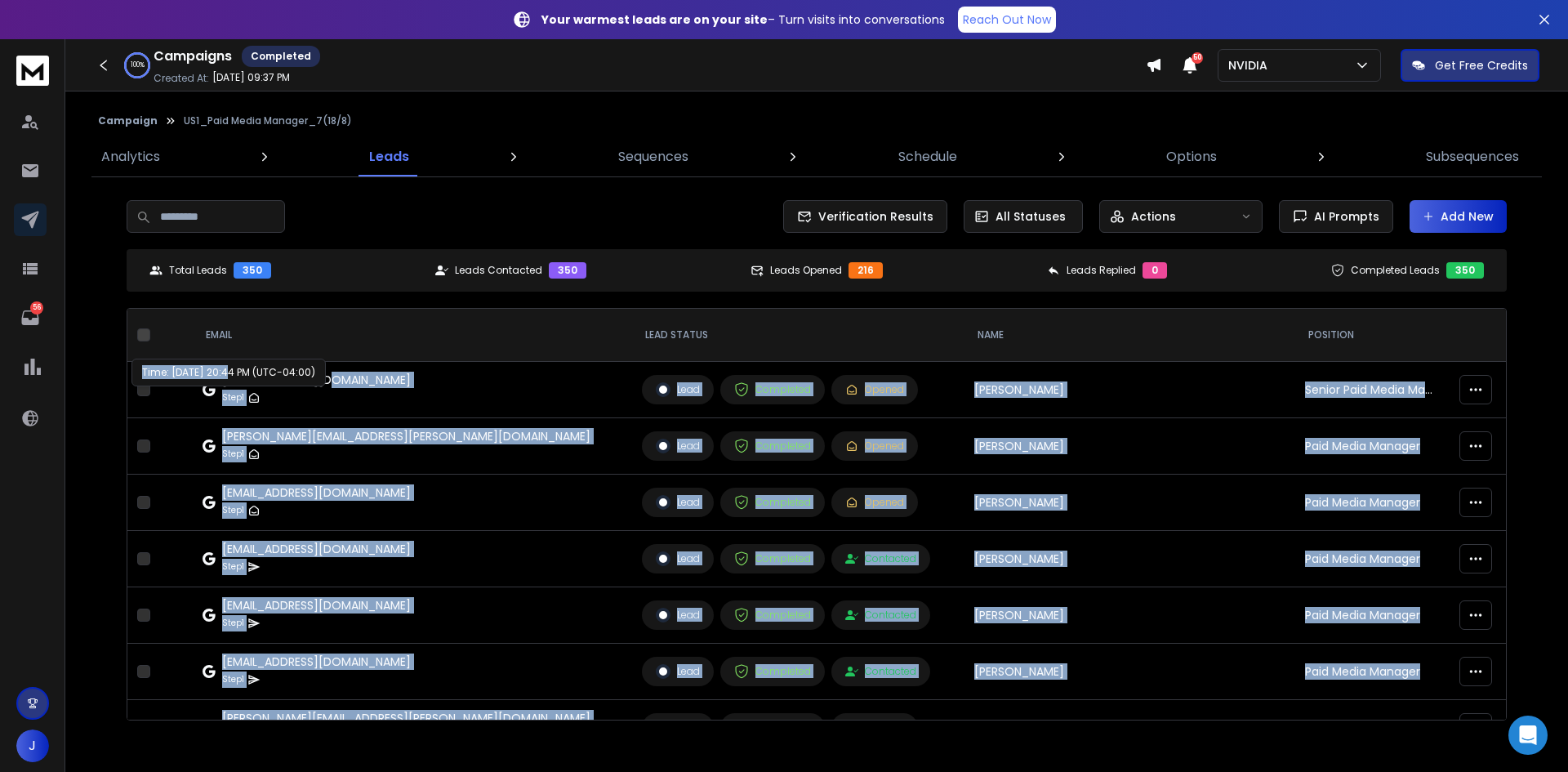
drag, startPoint x: 262, startPoint y: 395, endPoint x: 224, endPoint y: 365, distance: 48.4
click at [224, 365] on body "Your warmest leads are on your site – Turn visits into conversations Reach Out …" at bounding box center [784, 386] width 1568 height 772
click at [383, 369] on td "[EMAIL_ADDRESS][DOMAIN_NAME] Step 1" at bounding box center [413, 390] width 440 height 57
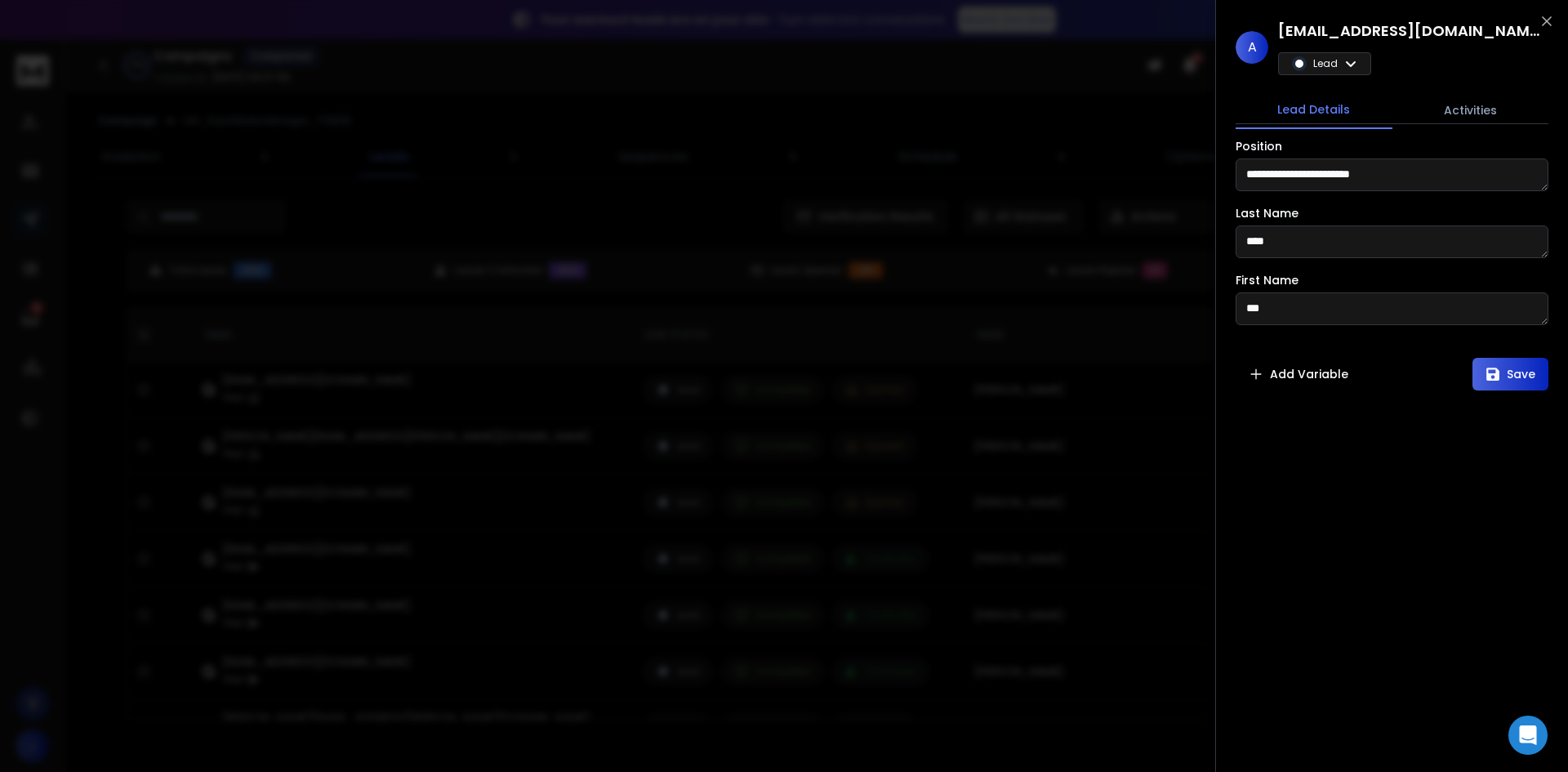
click at [349, 376] on div at bounding box center [784, 386] width 1568 height 772
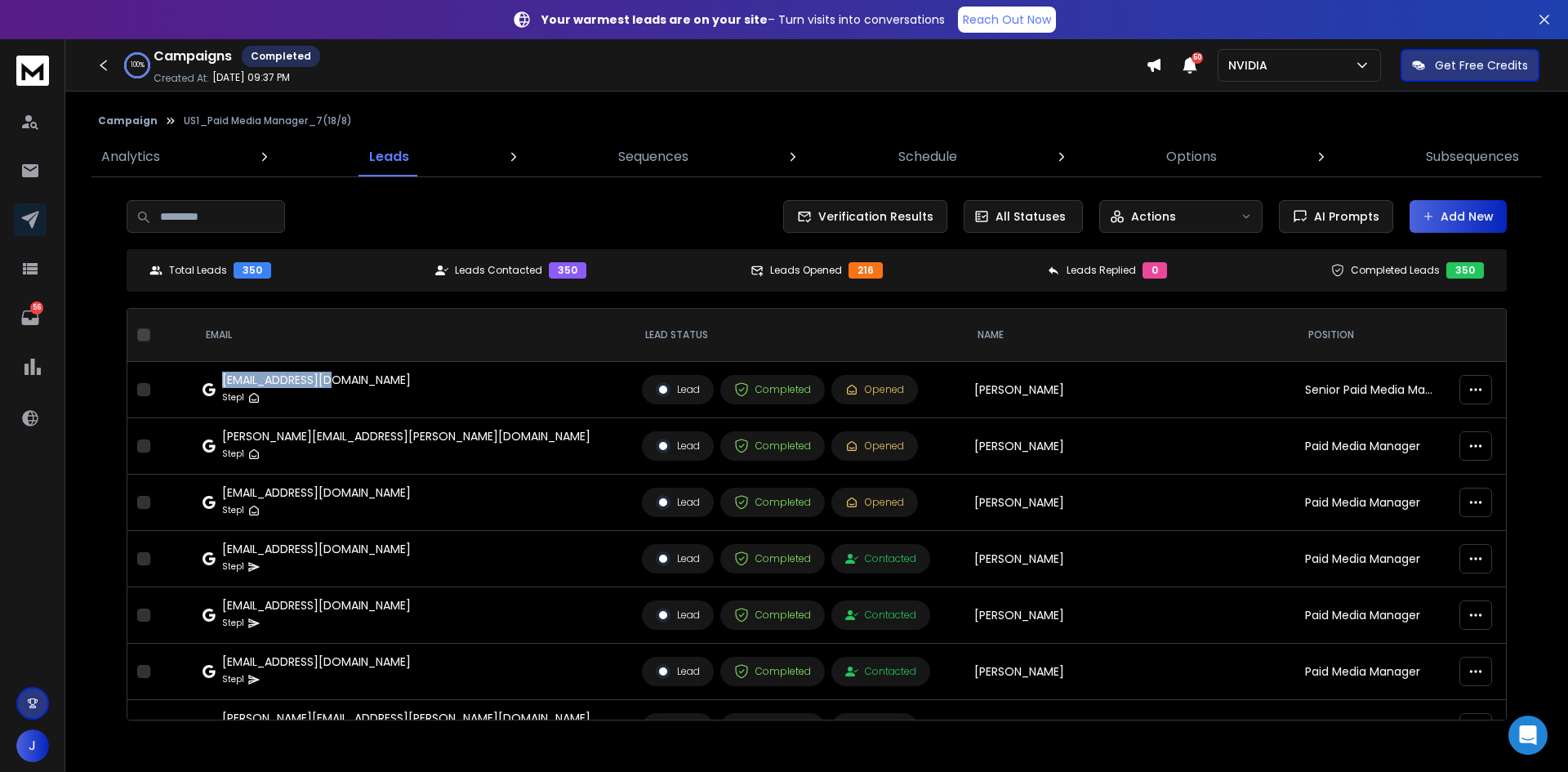
copy div "[EMAIL_ADDRESS][DOMAIN_NAME]"
drag, startPoint x: 346, startPoint y: 376, endPoint x: 223, endPoint y: 374, distance: 123.0
click at [223, 374] on div "[EMAIL_ADDRESS][DOMAIN_NAME] Step 1" at bounding box center [413, 389] width 419 height 36
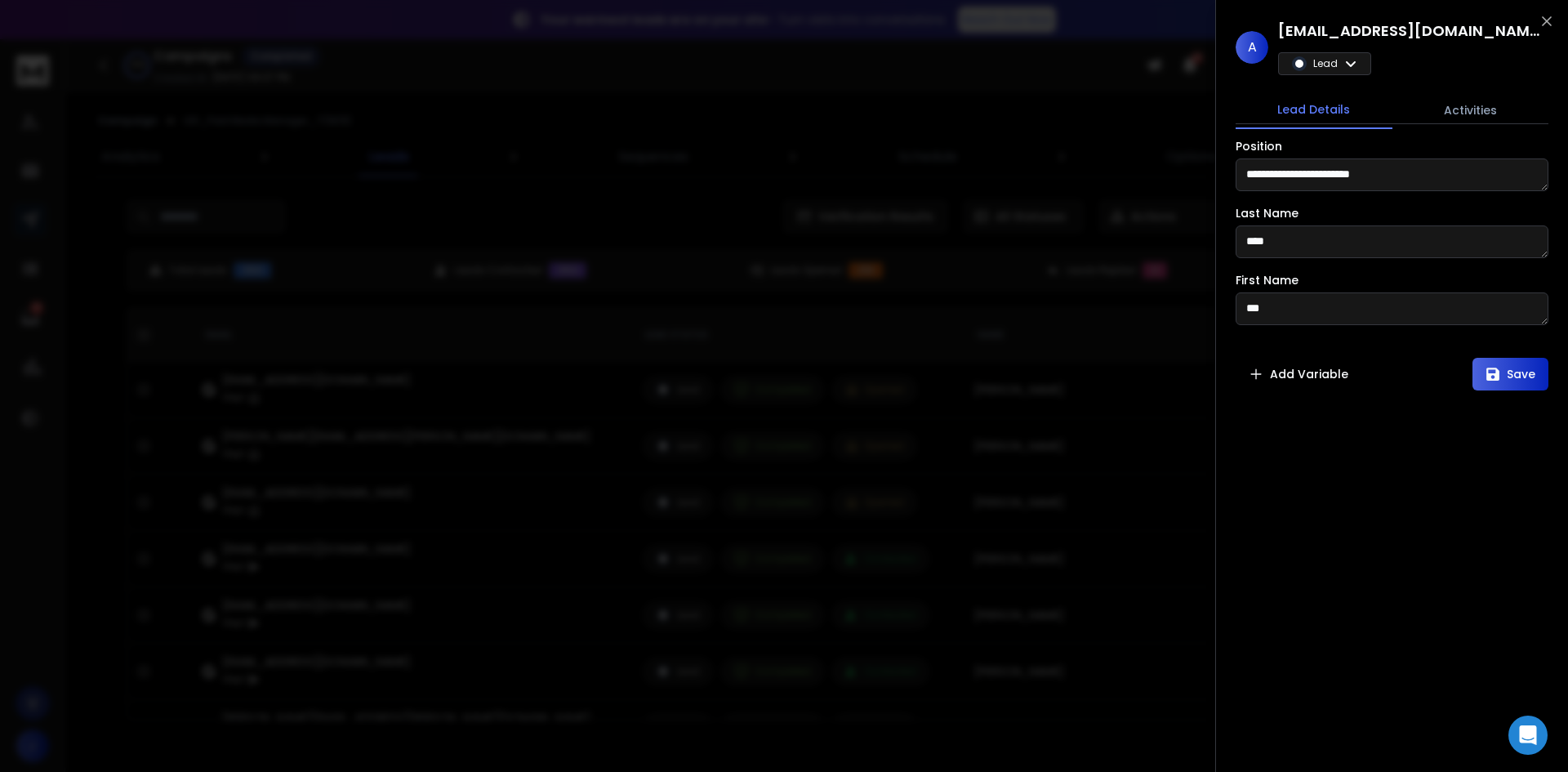
click at [477, 185] on div at bounding box center [784, 386] width 1568 height 772
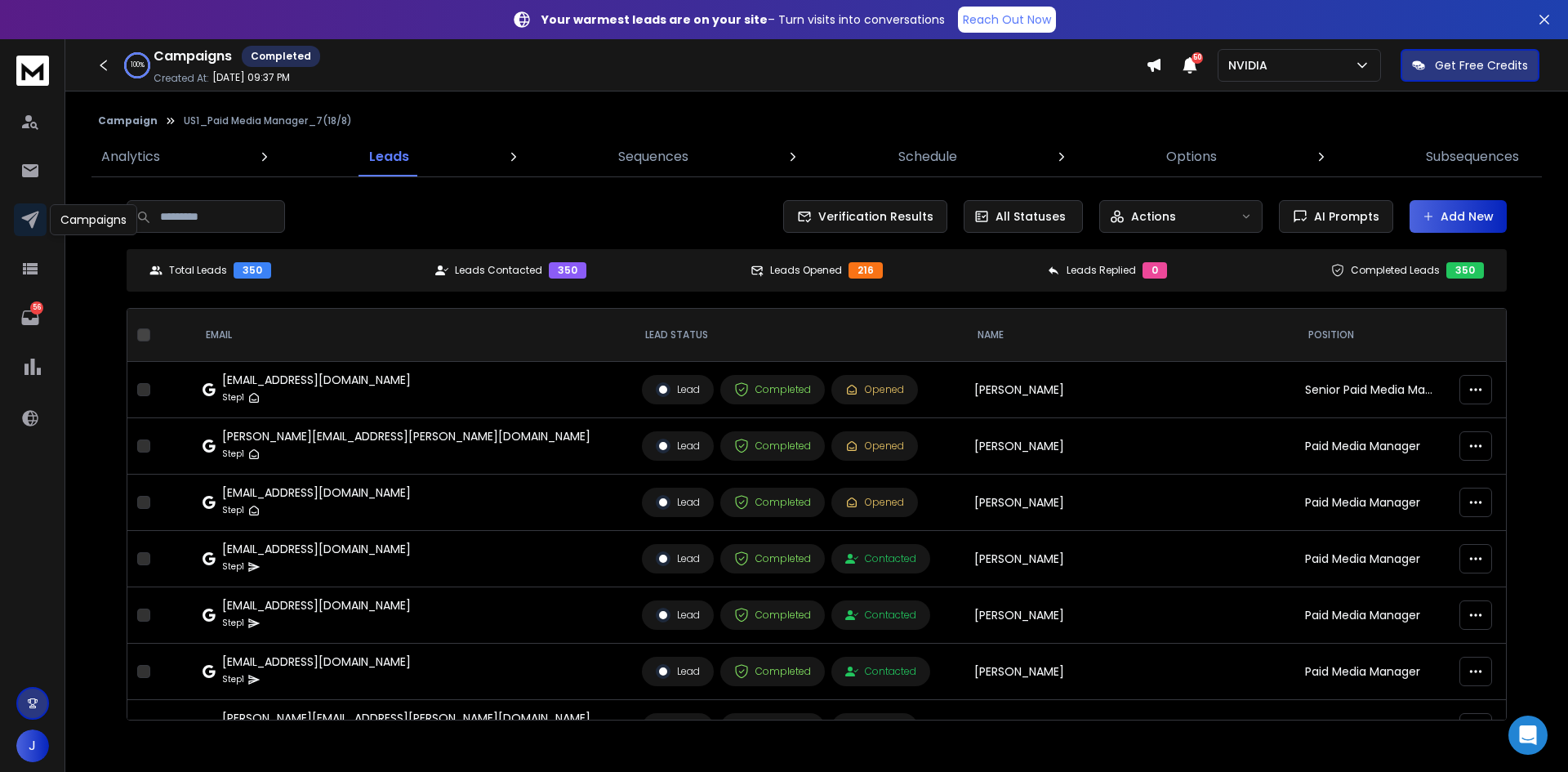
click at [36, 221] on icon at bounding box center [30, 219] width 17 height 17
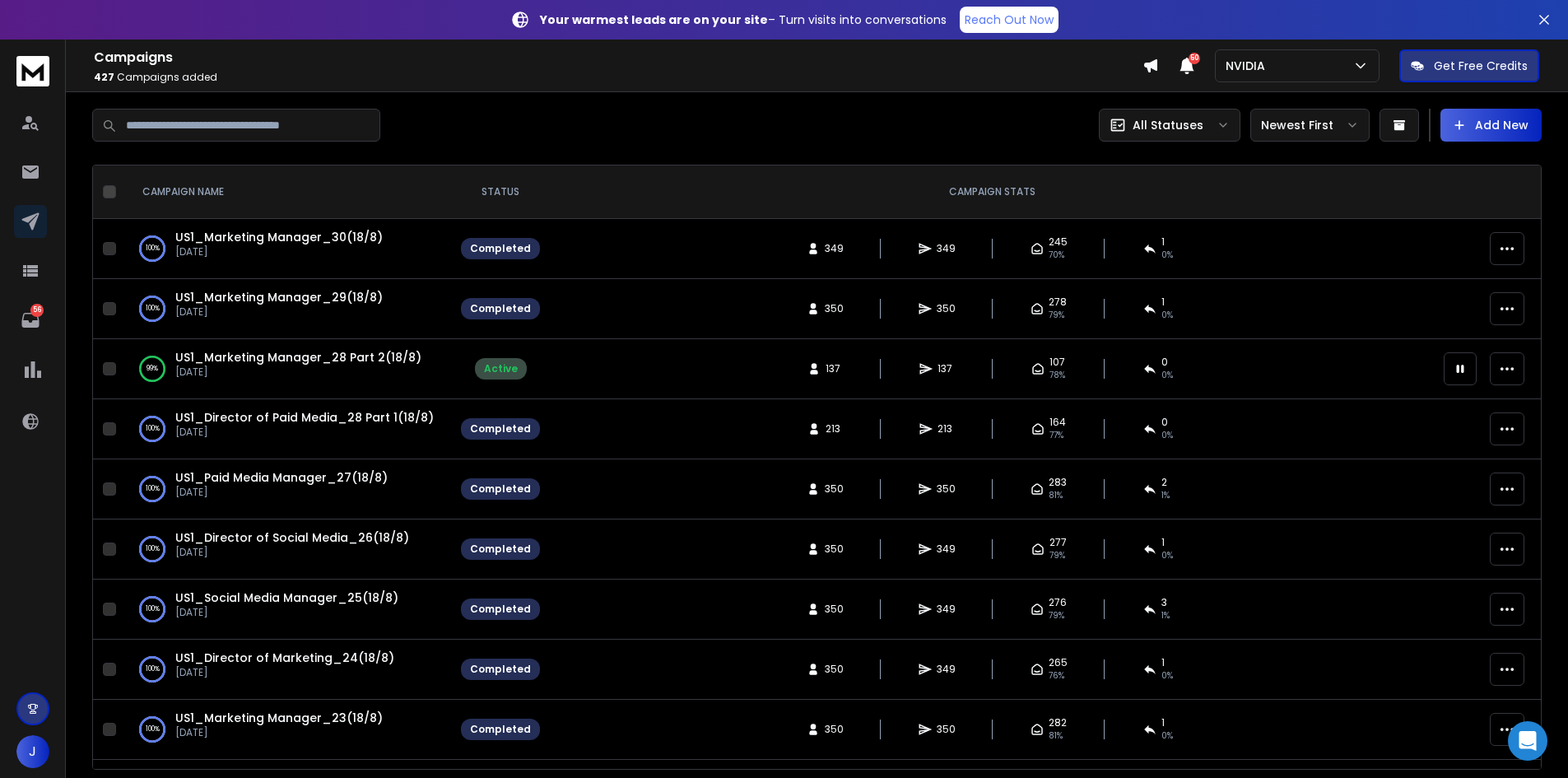
click at [522, 115] on div at bounding box center [454, 124] width 725 height 33
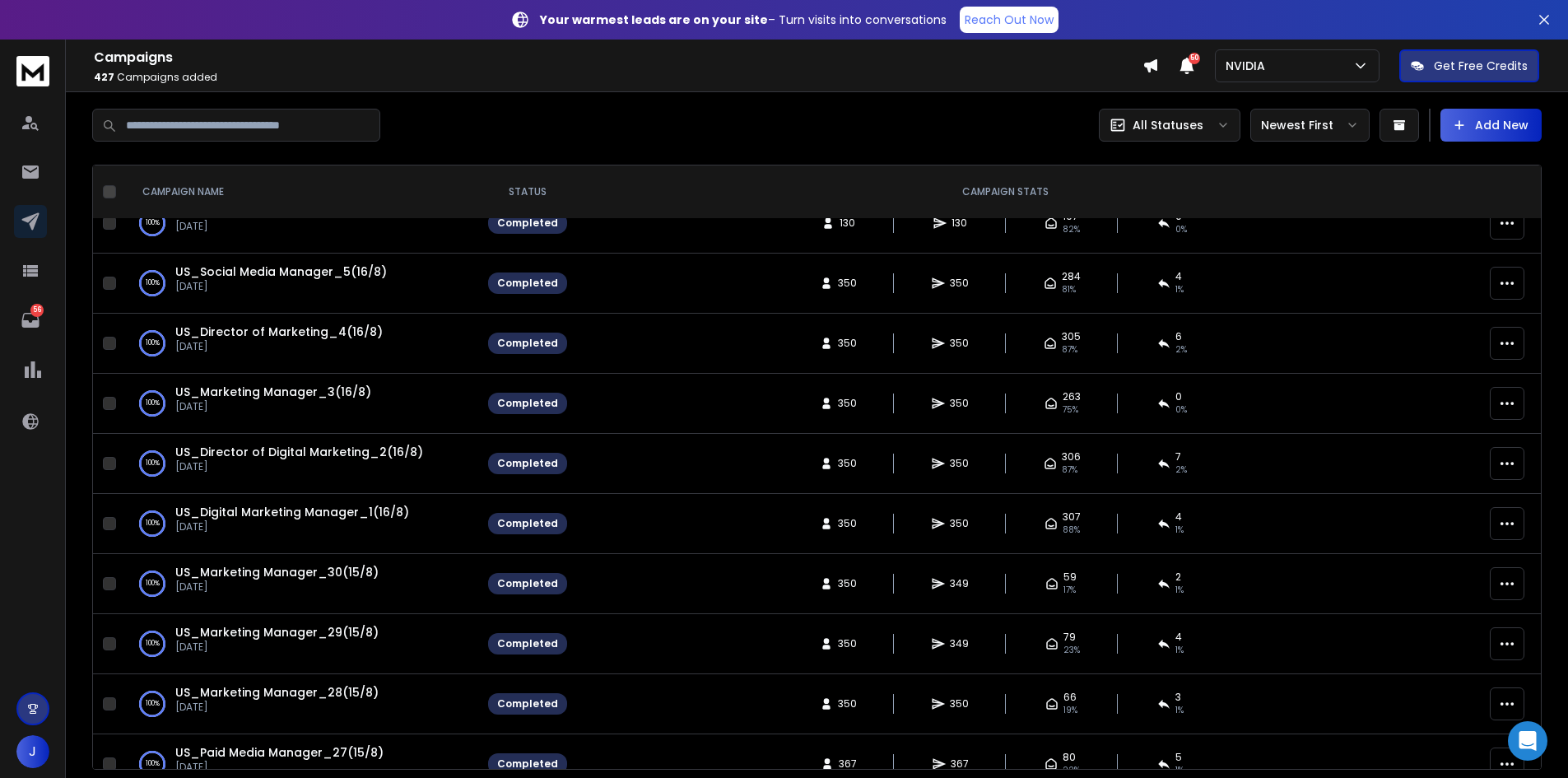
scroll to position [3317, 0]
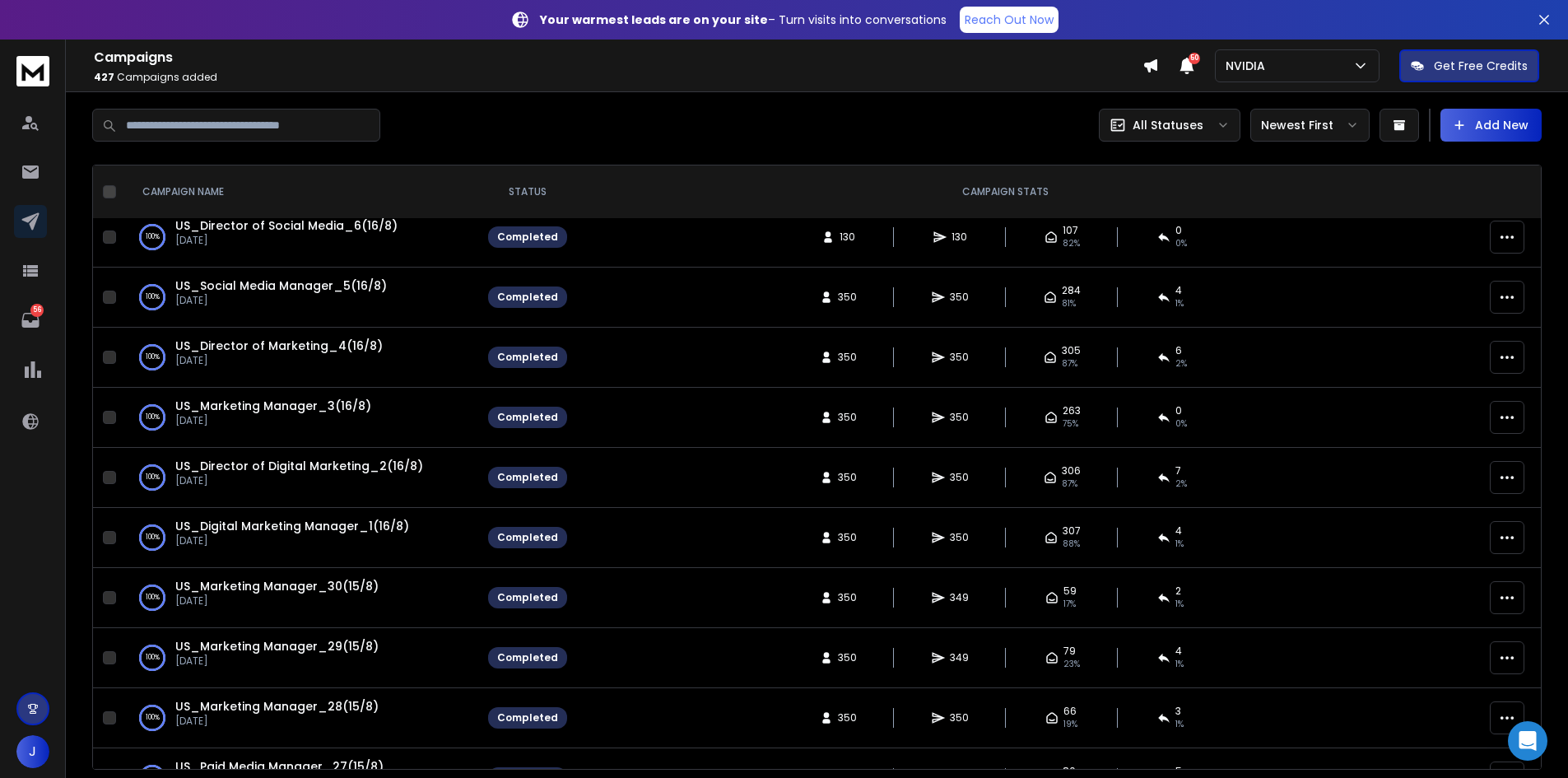
drag, startPoint x: 343, startPoint y: 535, endPoint x: 270, endPoint y: 526, distance: 73.6
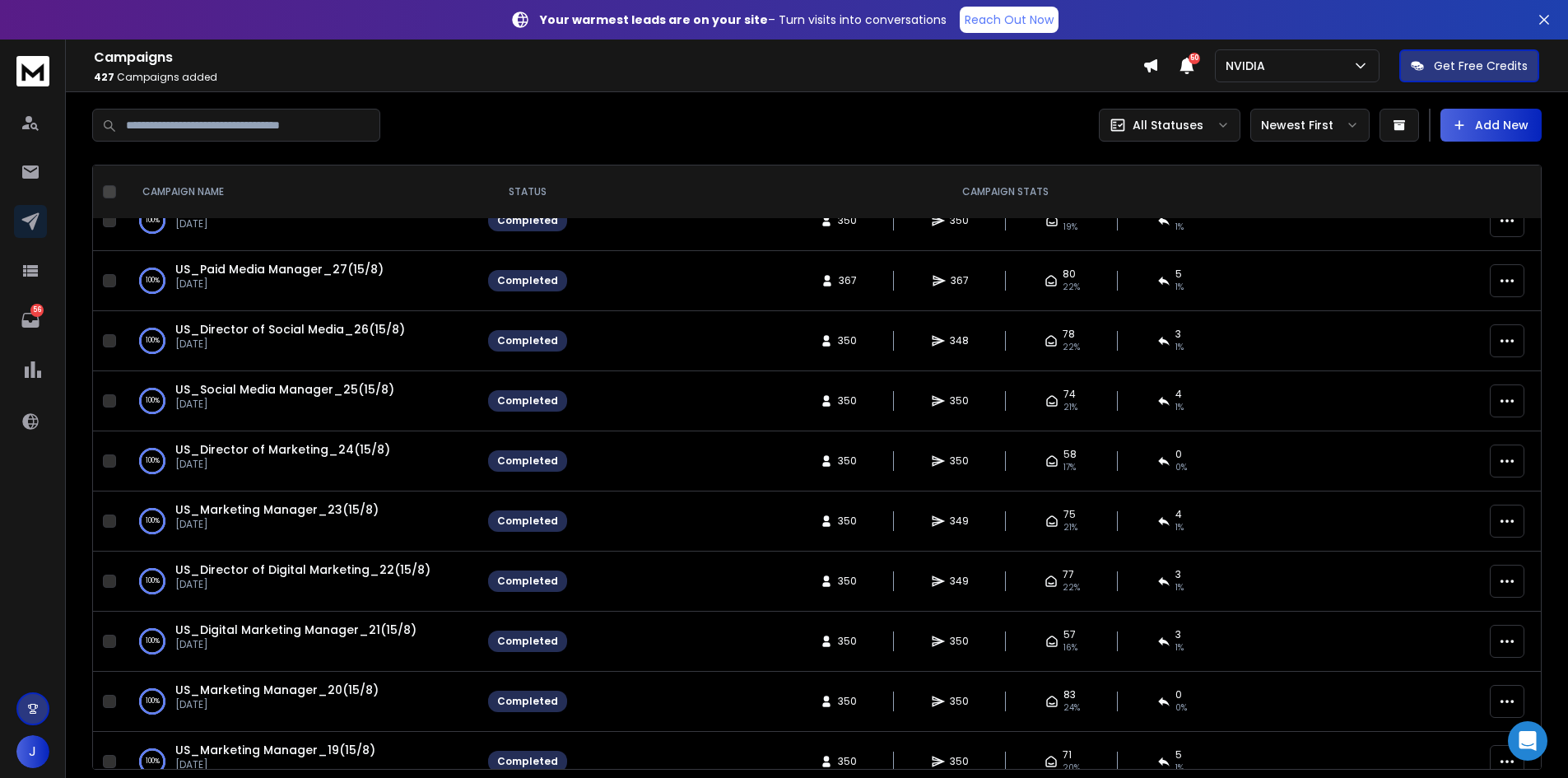
scroll to position [3810, 0]
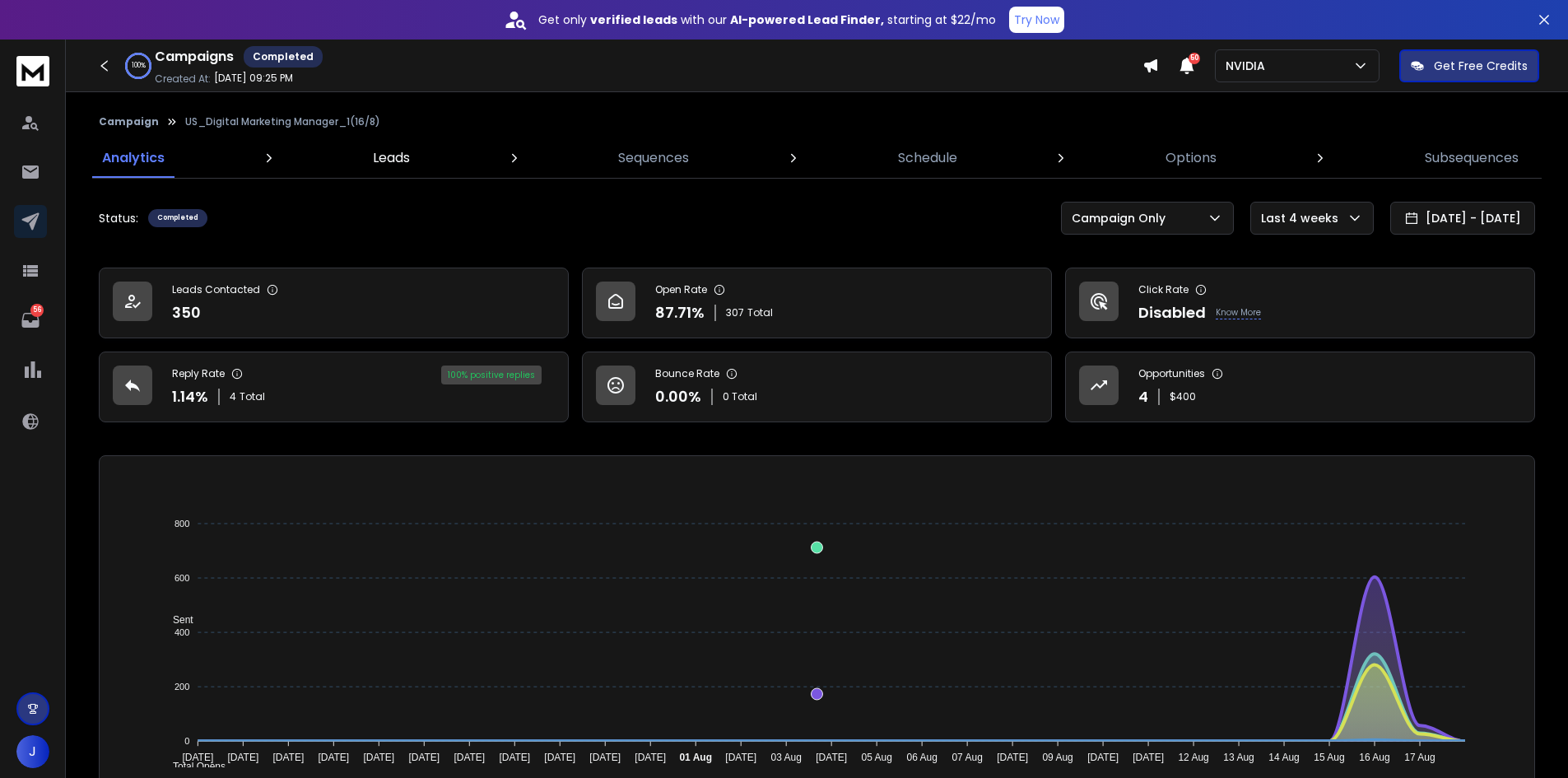
click at [406, 163] on p "Leads" at bounding box center [391, 158] width 37 height 20
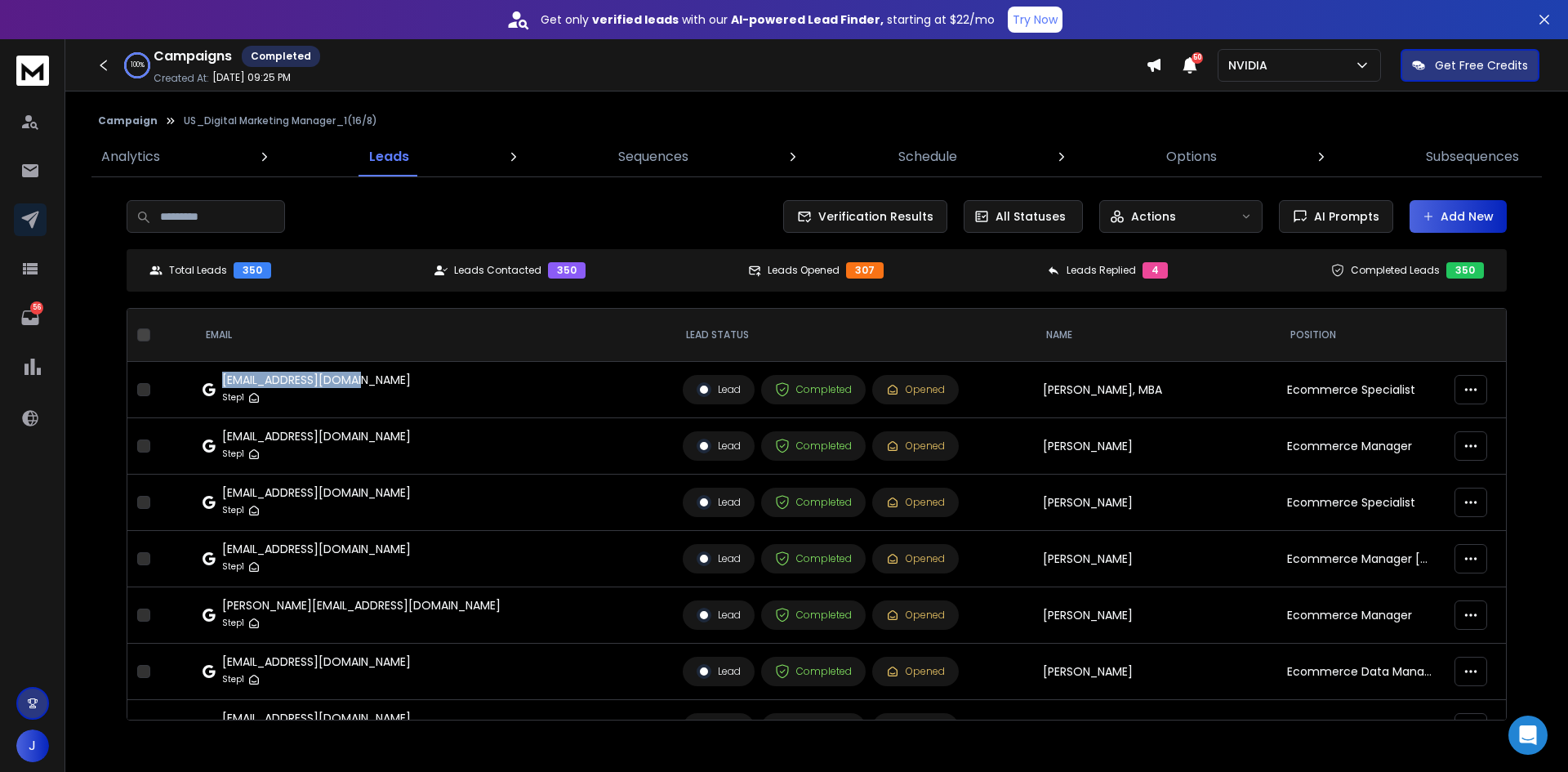
copy div "[EMAIL_ADDRESS][DOMAIN_NAME]"
drag, startPoint x: 378, startPoint y: 377, endPoint x: 222, endPoint y: 370, distance: 156.2
click at [222, 370] on td "[PERSON_NAME][EMAIL_ADDRESS][DOMAIN_NAME] Step 1" at bounding box center [433, 390] width 480 height 57
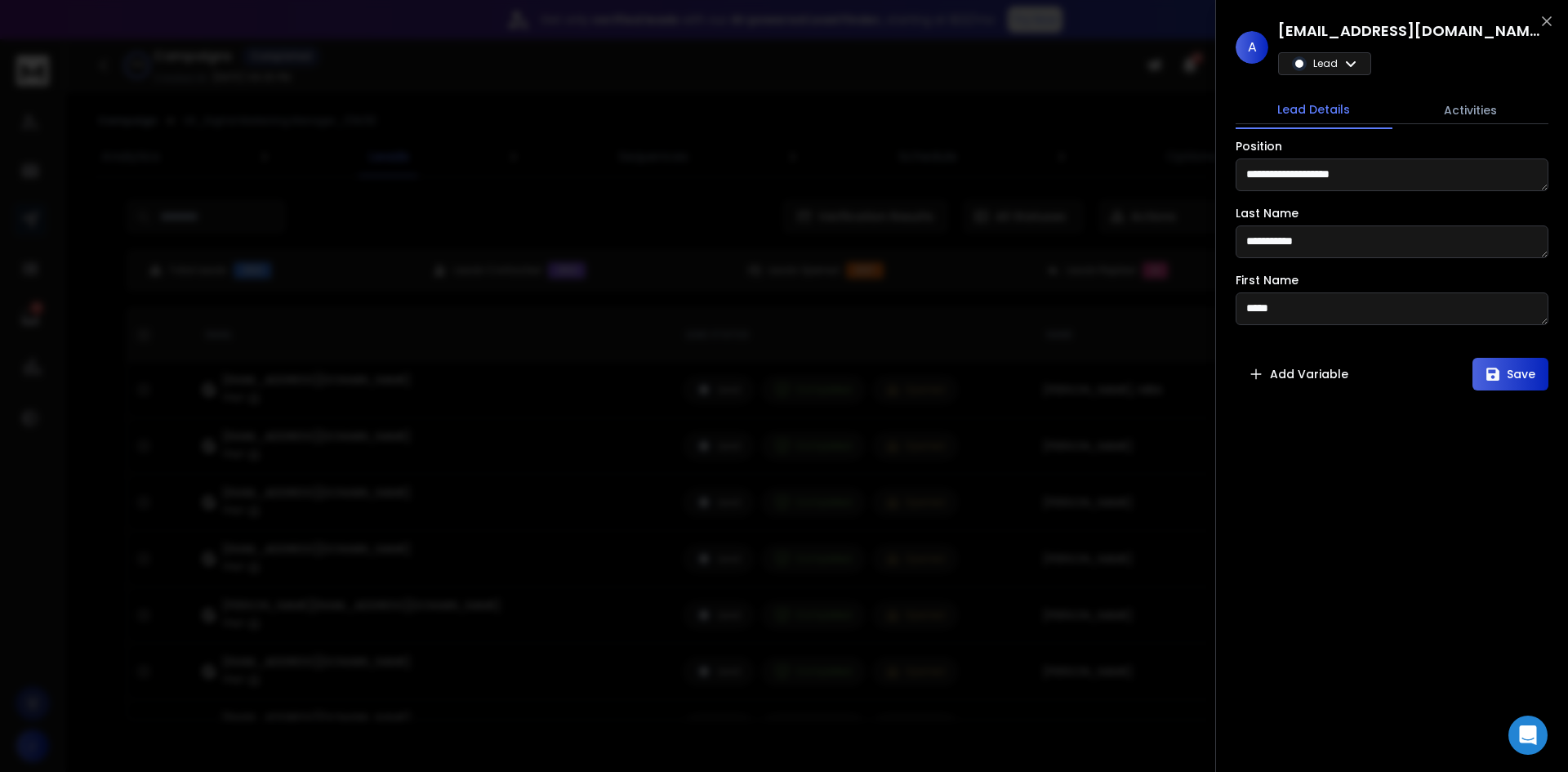
click at [759, 233] on div at bounding box center [784, 386] width 1568 height 772
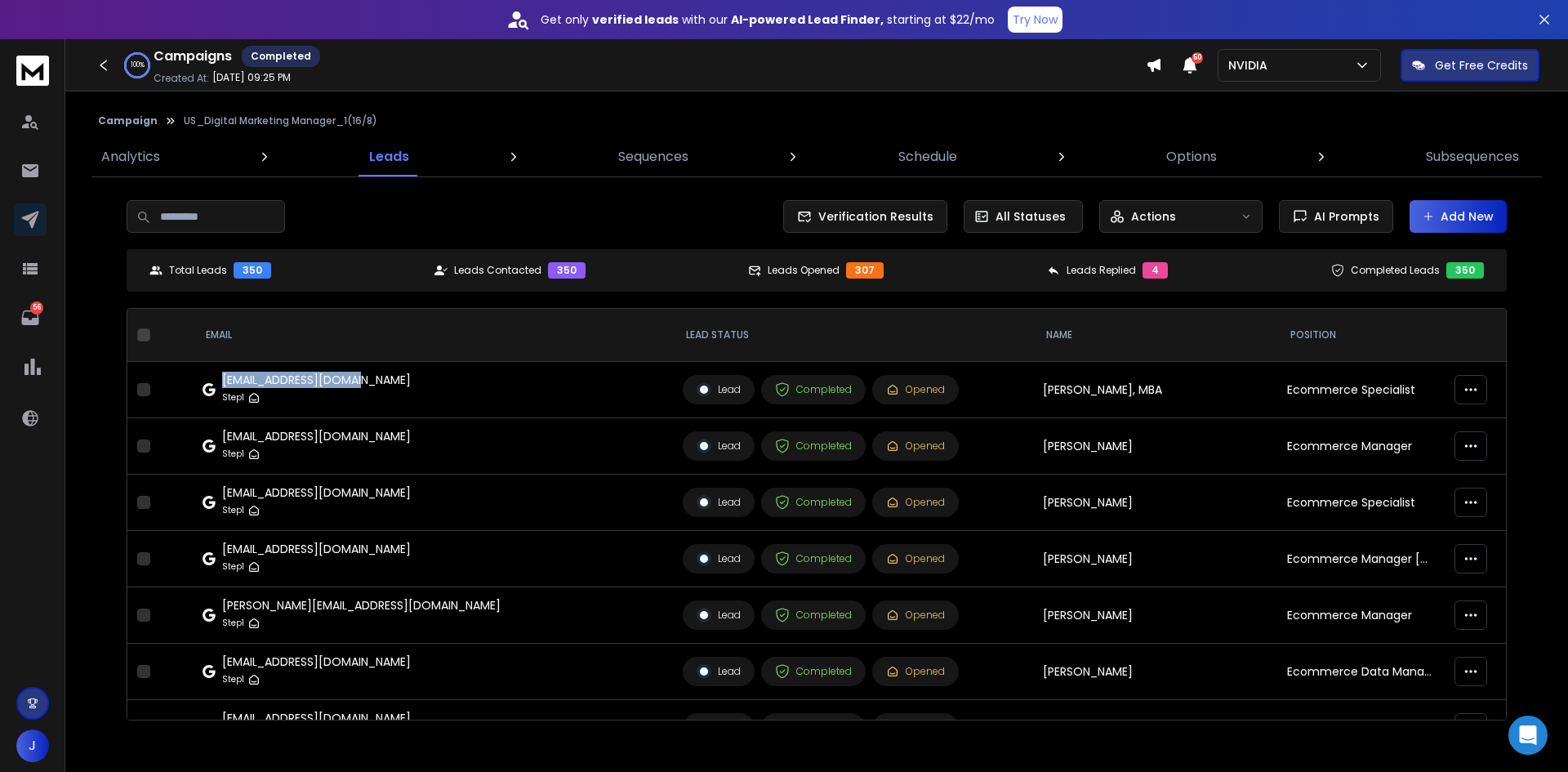
copy div "[EMAIL_ADDRESS][DOMAIN_NAME]"
drag, startPoint x: 364, startPoint y: 376, endPoint x: 226, endPoint y: 380, distance: 138.1
click at [226, 380] on div "[PERSON_NAME][EMAIL_ADDRESS][DOMAIN_NAME] Step 1" at bounding box center [433, 389] width 461 height 36
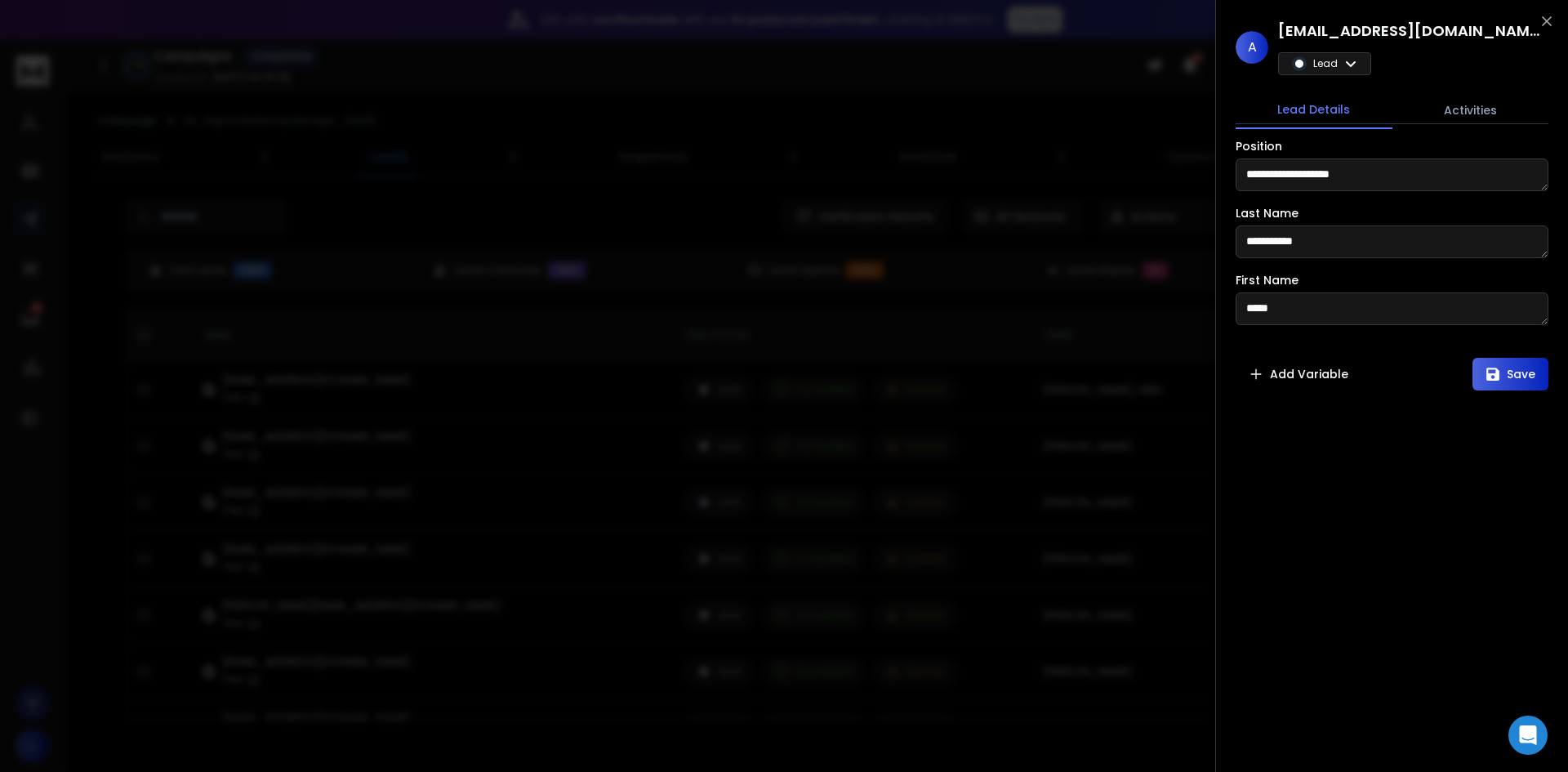
click at [658, 430] on div at bounding box center [784, 386] width 1568 height 772
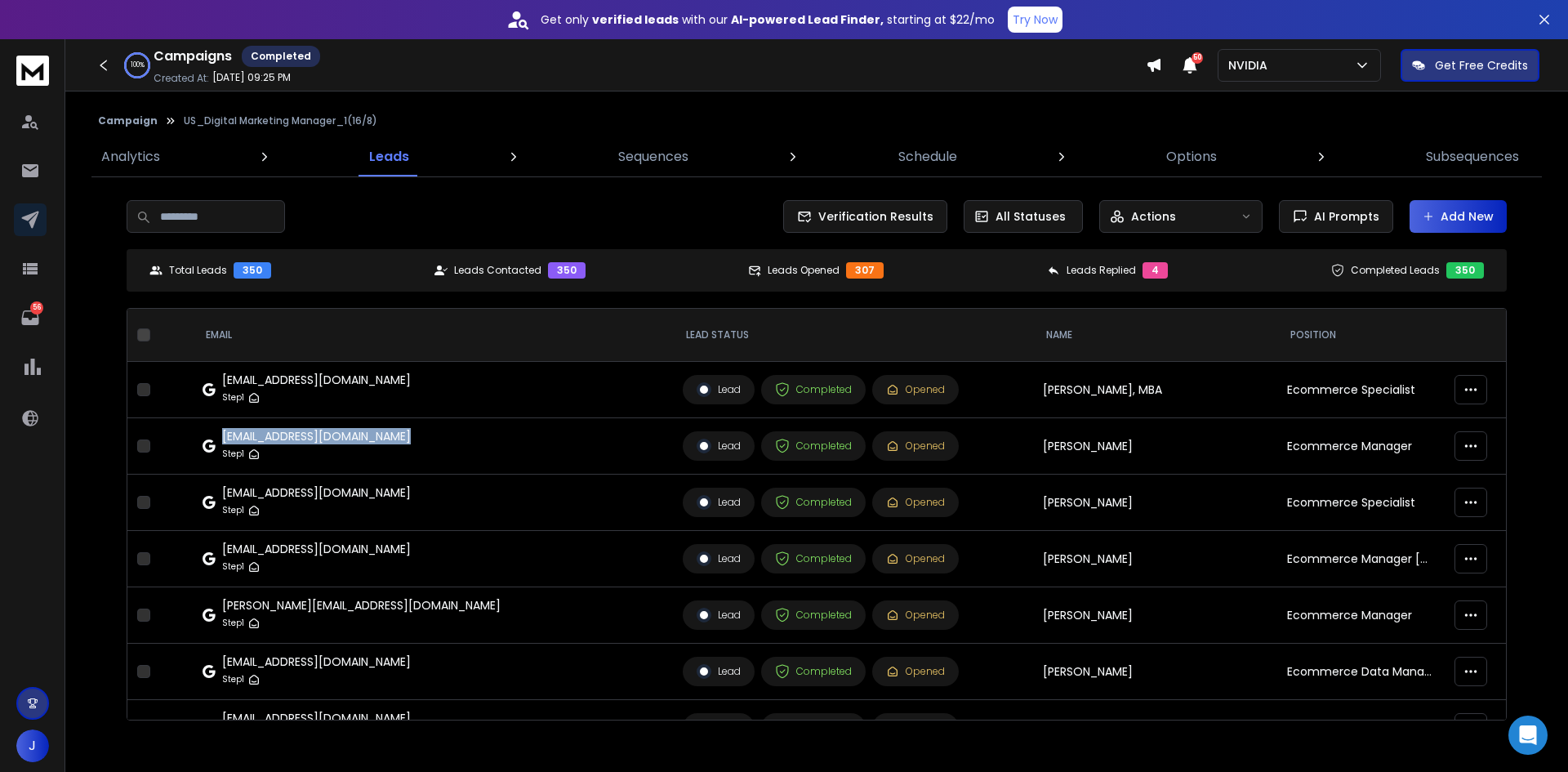
copy div "samanthalarredondo@gmail.com"
drag, startPoint x: 349, startPoint y: 439, endPoint x: 223, endPoint y: 437, distance: 126.0
click at [223, 437] on div "samanthalarredondo@gmail.com" at bounding box center [316, 435] width 189 height 16
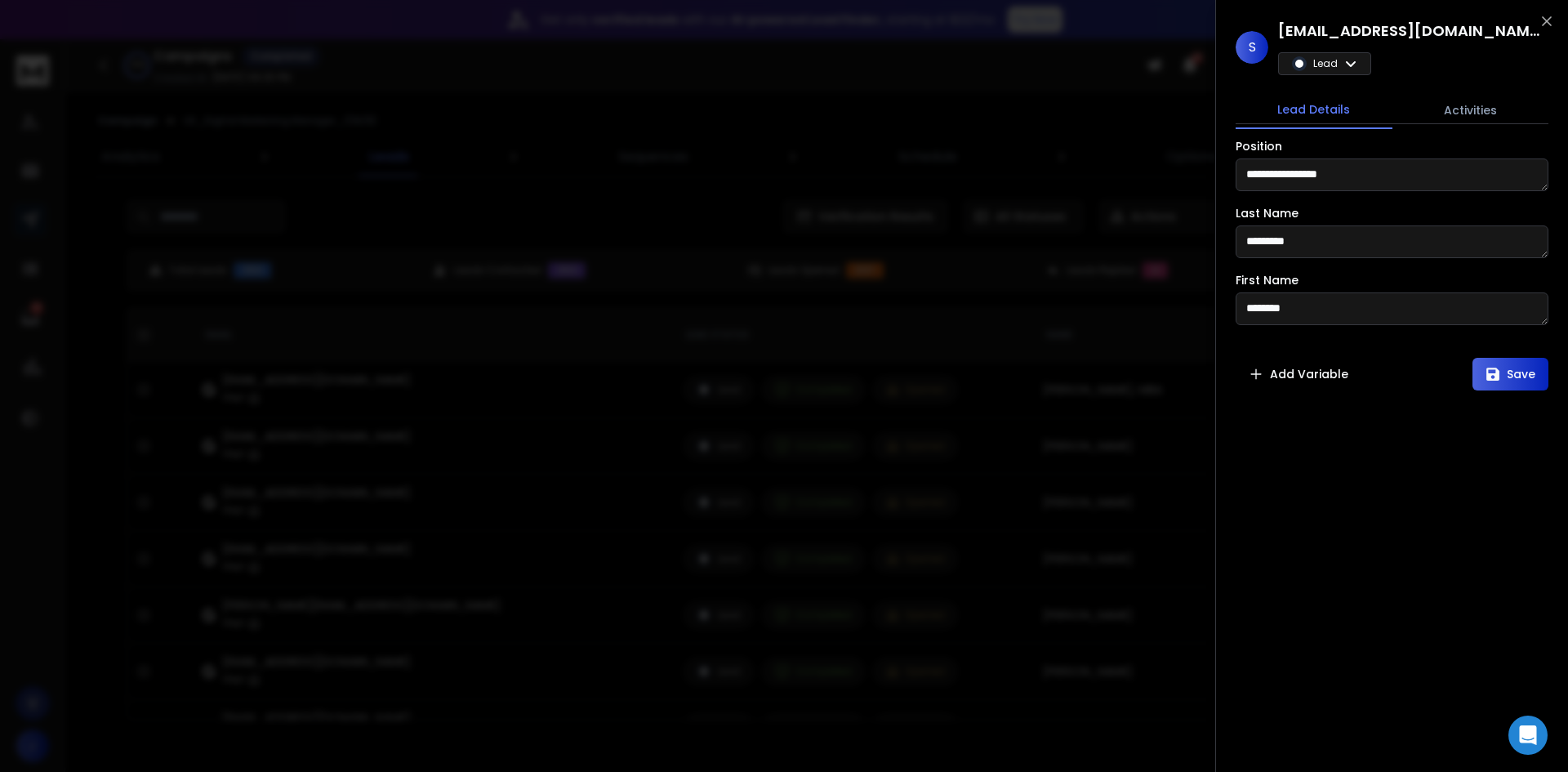
click at [526, 451] on div at bounding box center [784, 386] width 1568 height 772
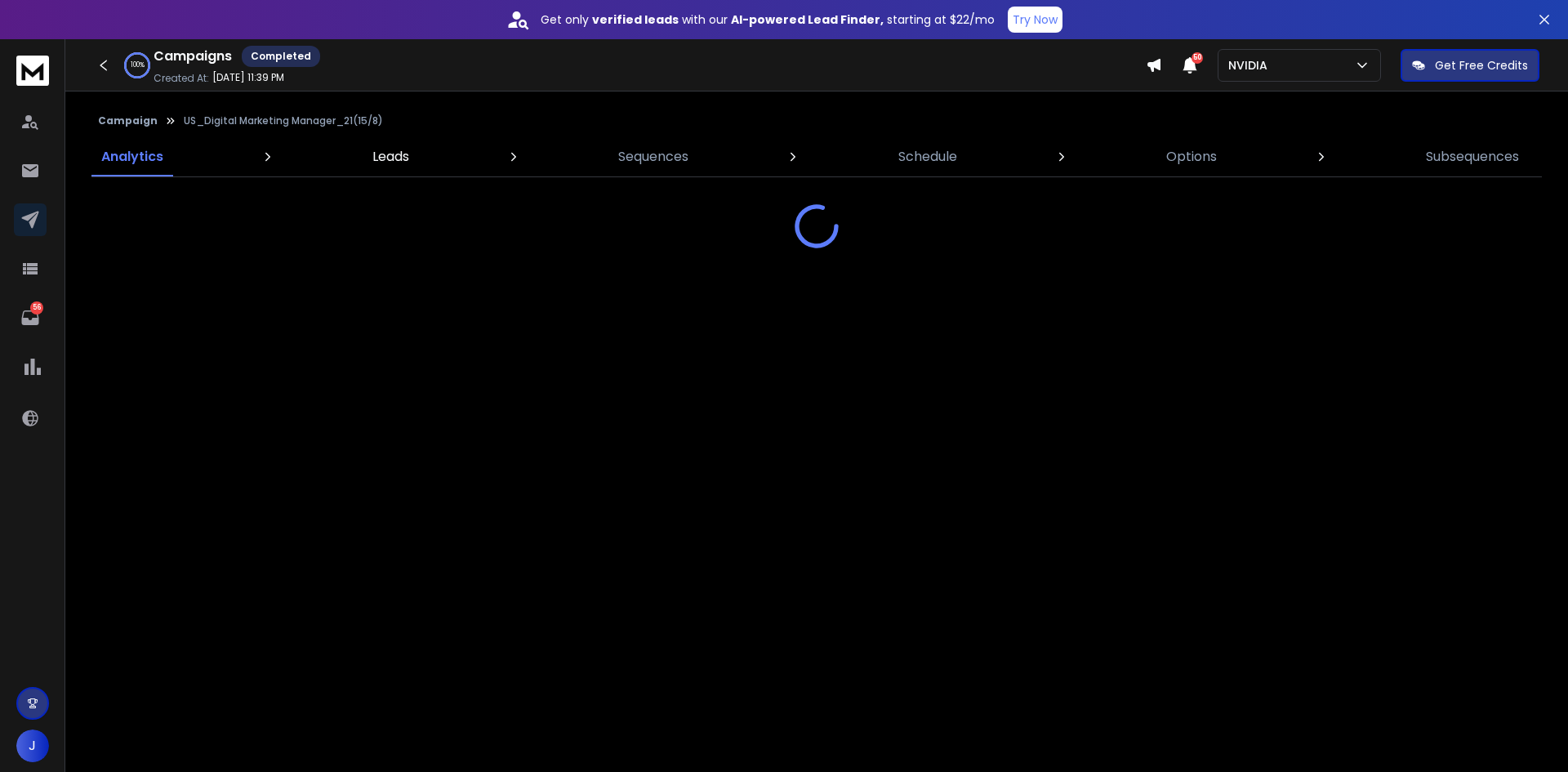
click at [392, 147] on p "Leads" at bounding box center [390, 156] width 36 height 19
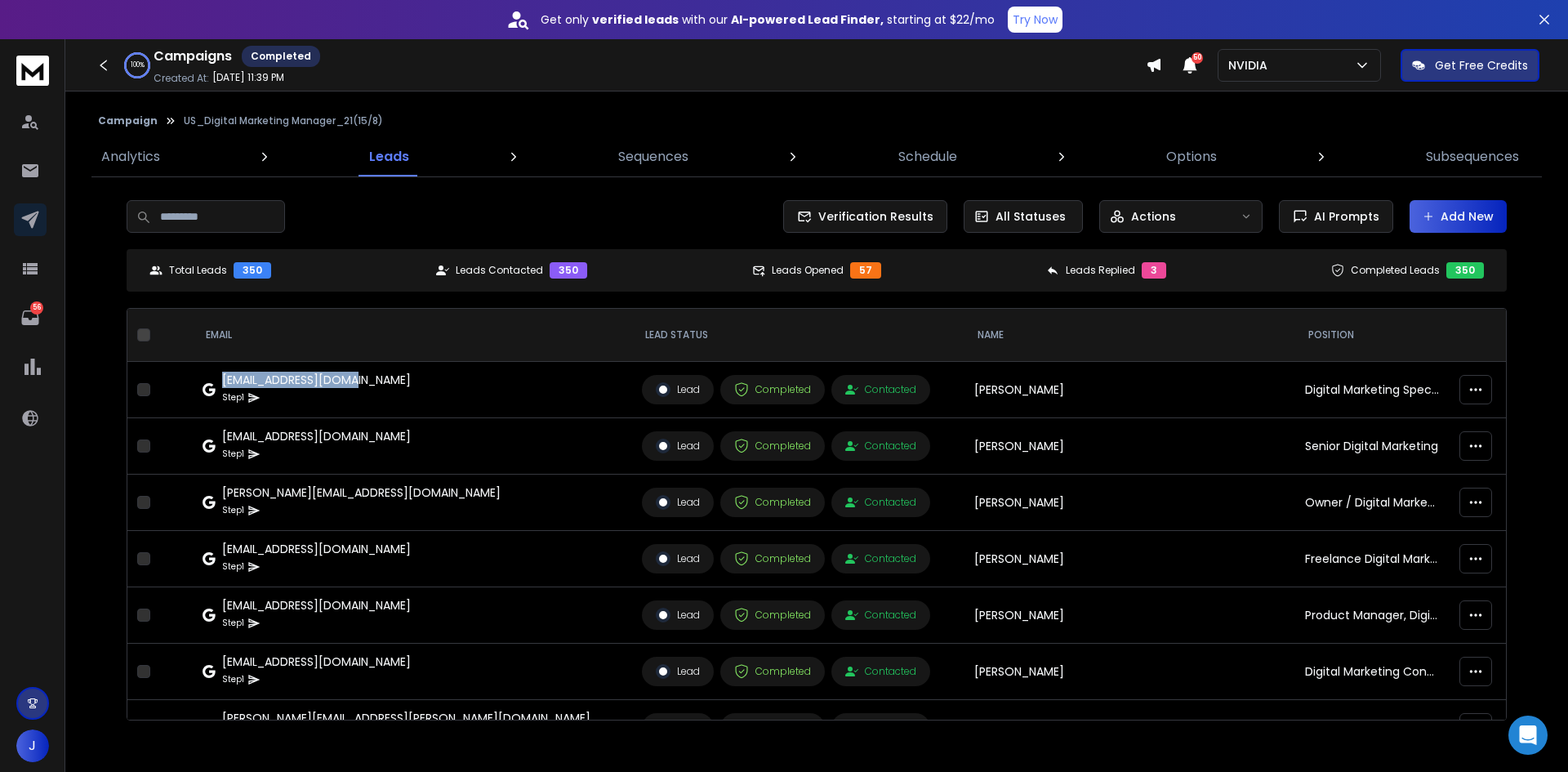
copy div "[EMAIL_ADDRESS][DOMAIN_NAME]"
drag, startPoint x: 363, startPoint y: 381, endPoint x: 221, endPoint y: 381, distance: 142.0
click at [221, 381] on div "[EMAIL_ADDRESS][DOMAIN_NAME] Step 1" at bounding box center [413, 389] width 419 height 36
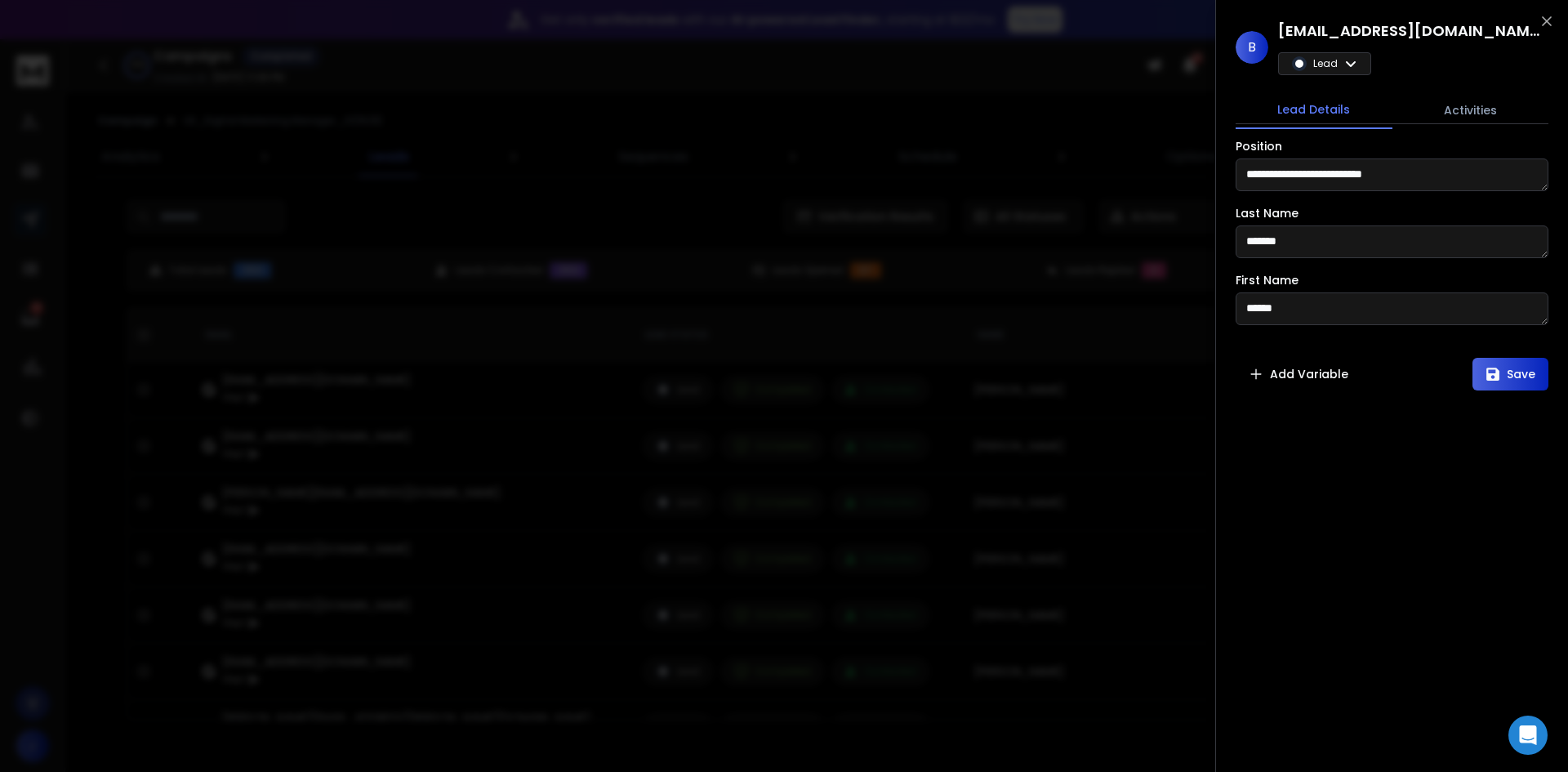
click at [221, 381] on div at bounding box center [784, 386] width 1568 height 772
